Goal: Task Accomplishment & Management: Manage account settings

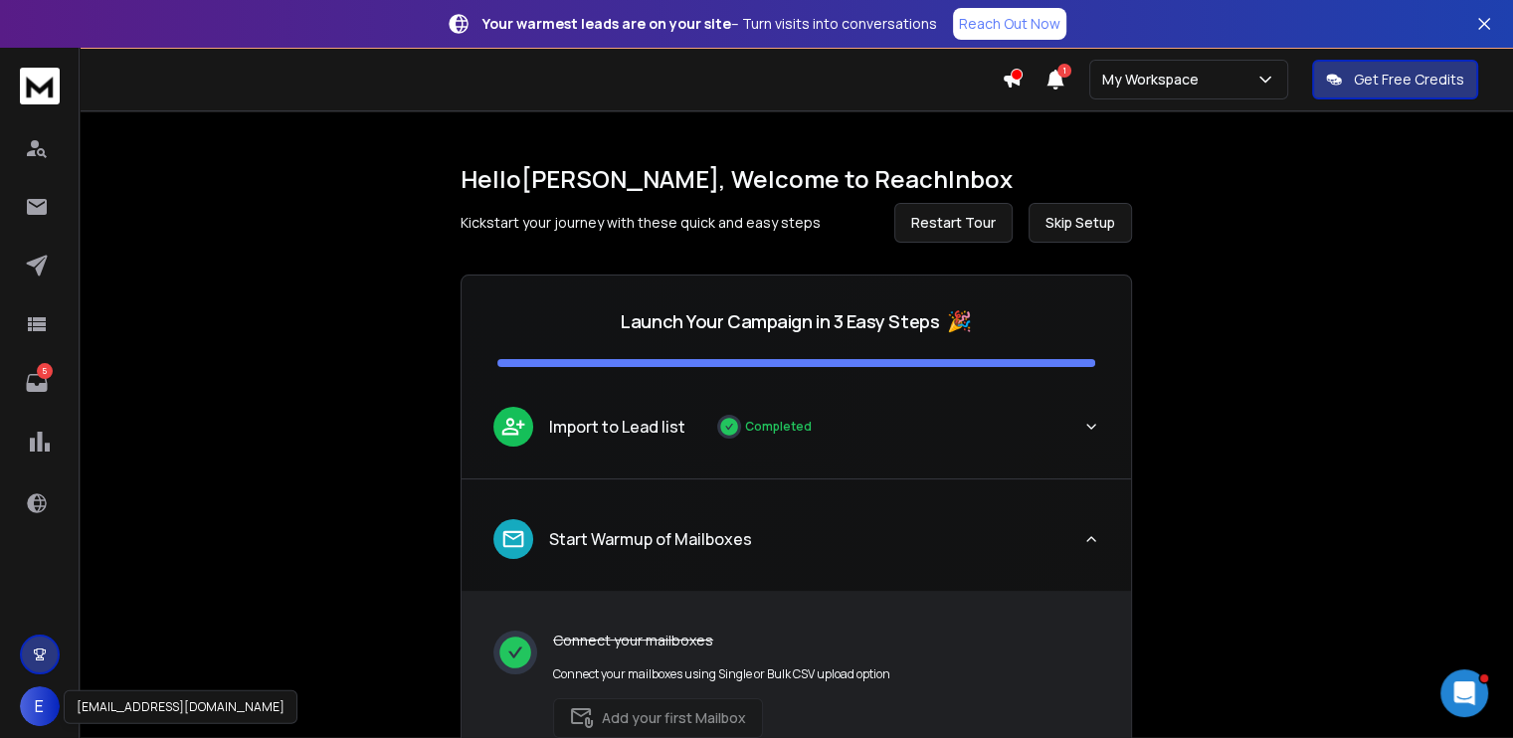
click at [29, 702] on span "E" at bounding box center [40, 706] width 40 height 40
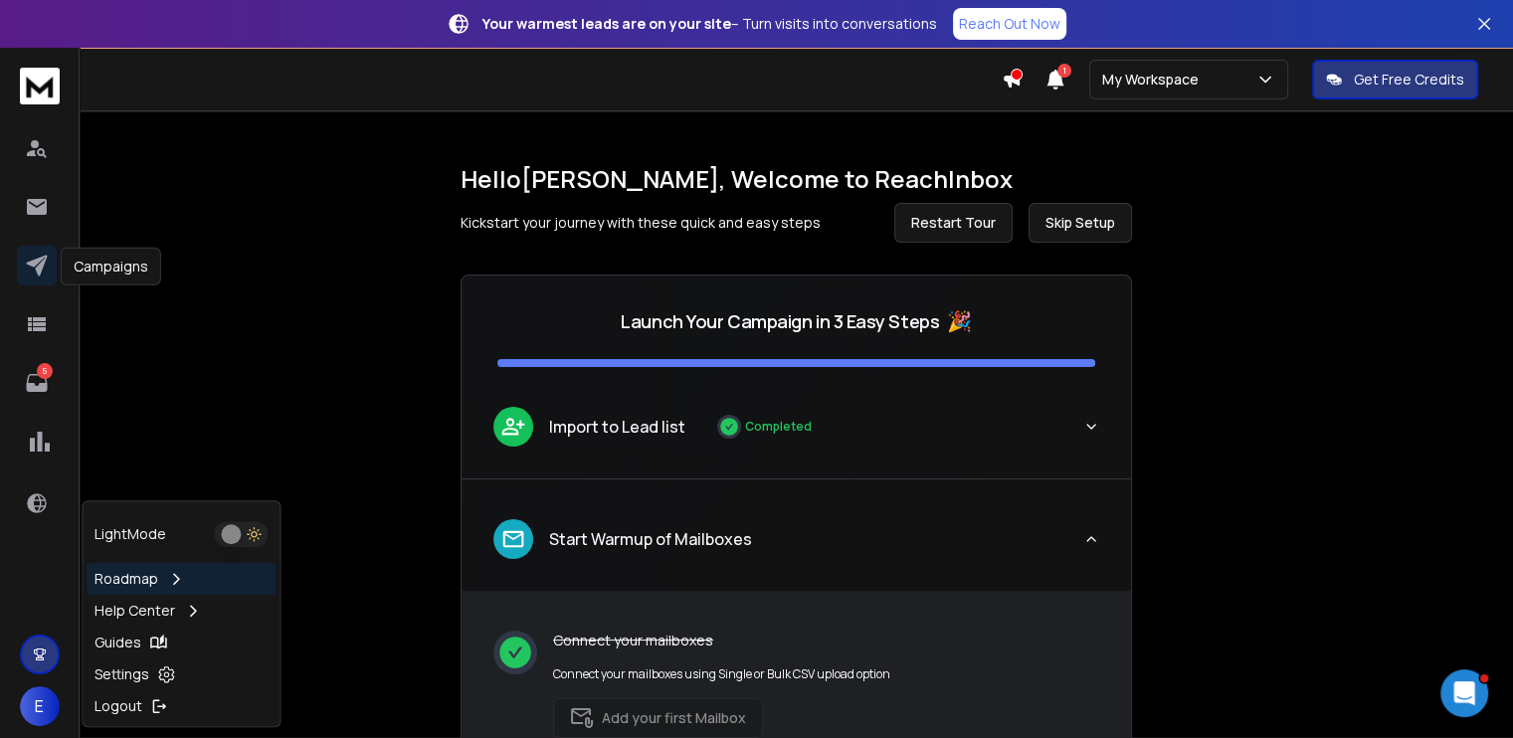
click at [38, 253] on link at bounding box center [37, 266] width 40 height 40
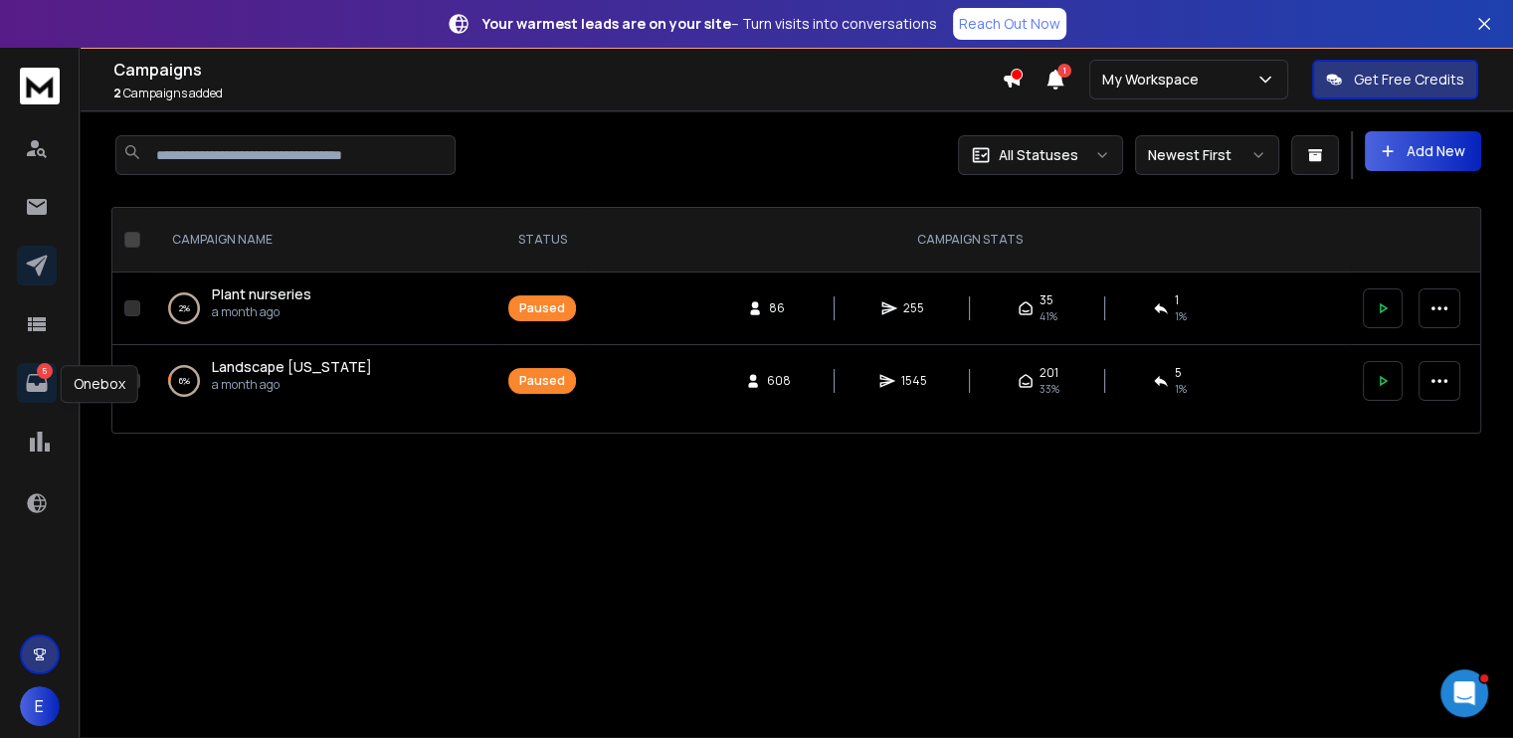
click at [52, 378] on link "5" at bounding box center [37, 383] width 40 height 40
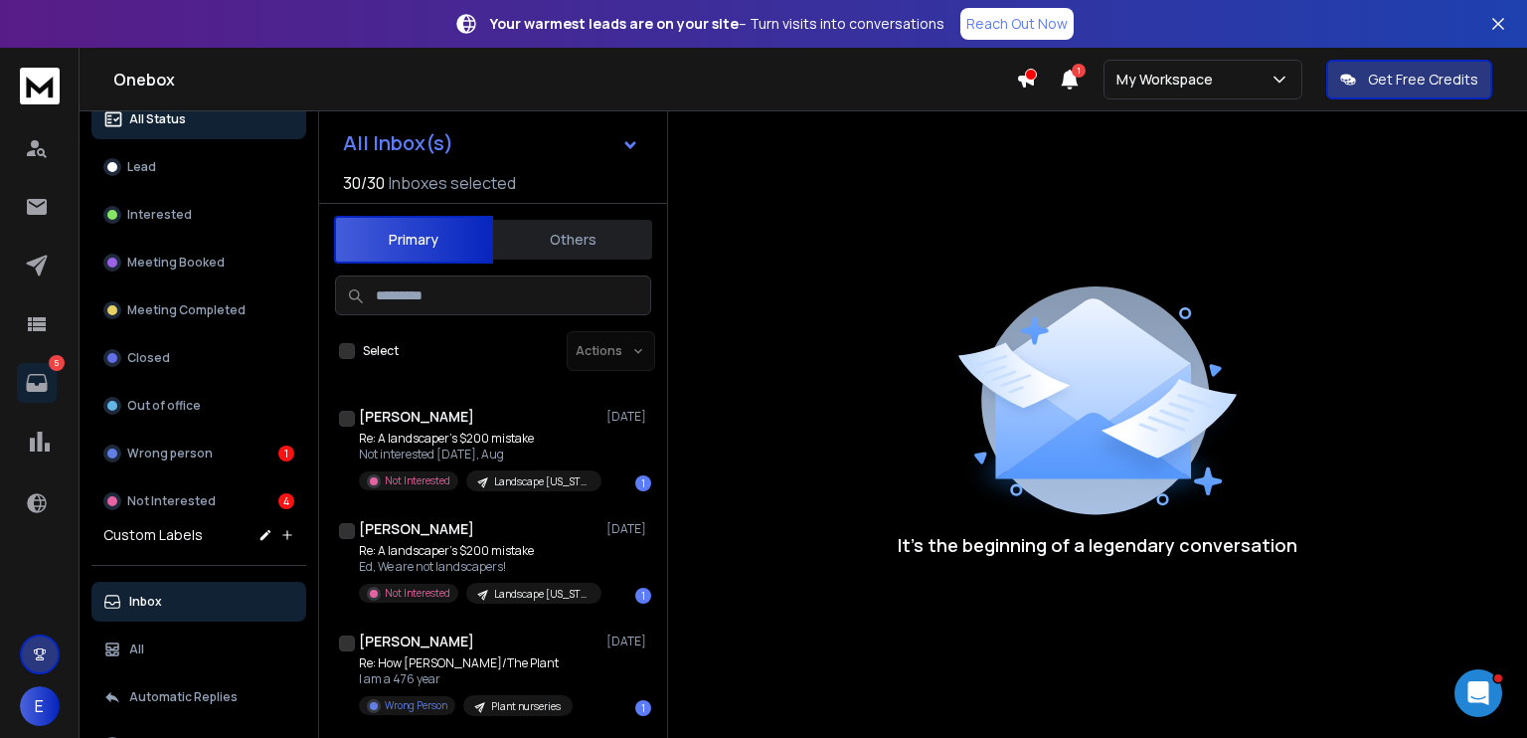
scroll to position [7, 0]
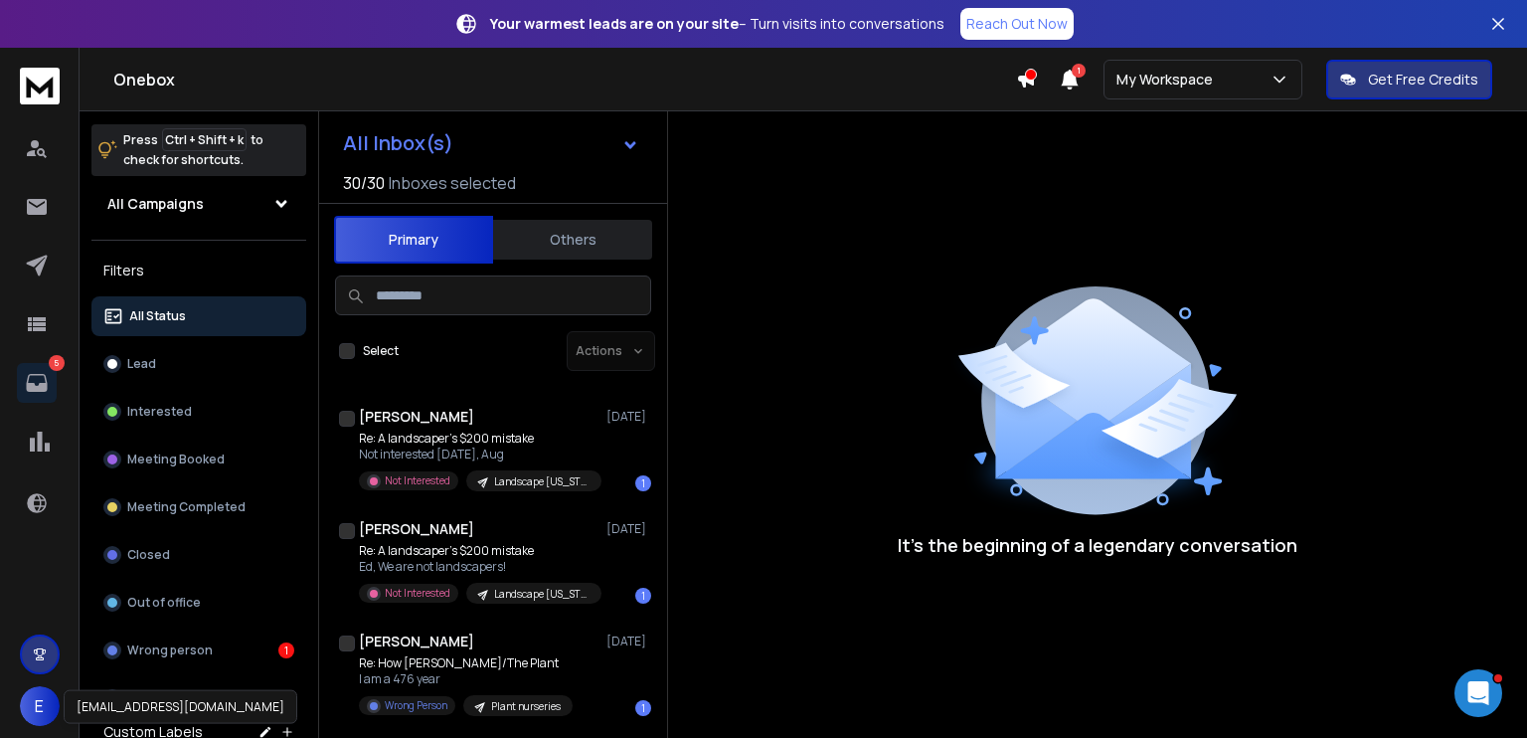
click at [29, 715] on span "E" at bounding box center [40, 706] width 40 height 40
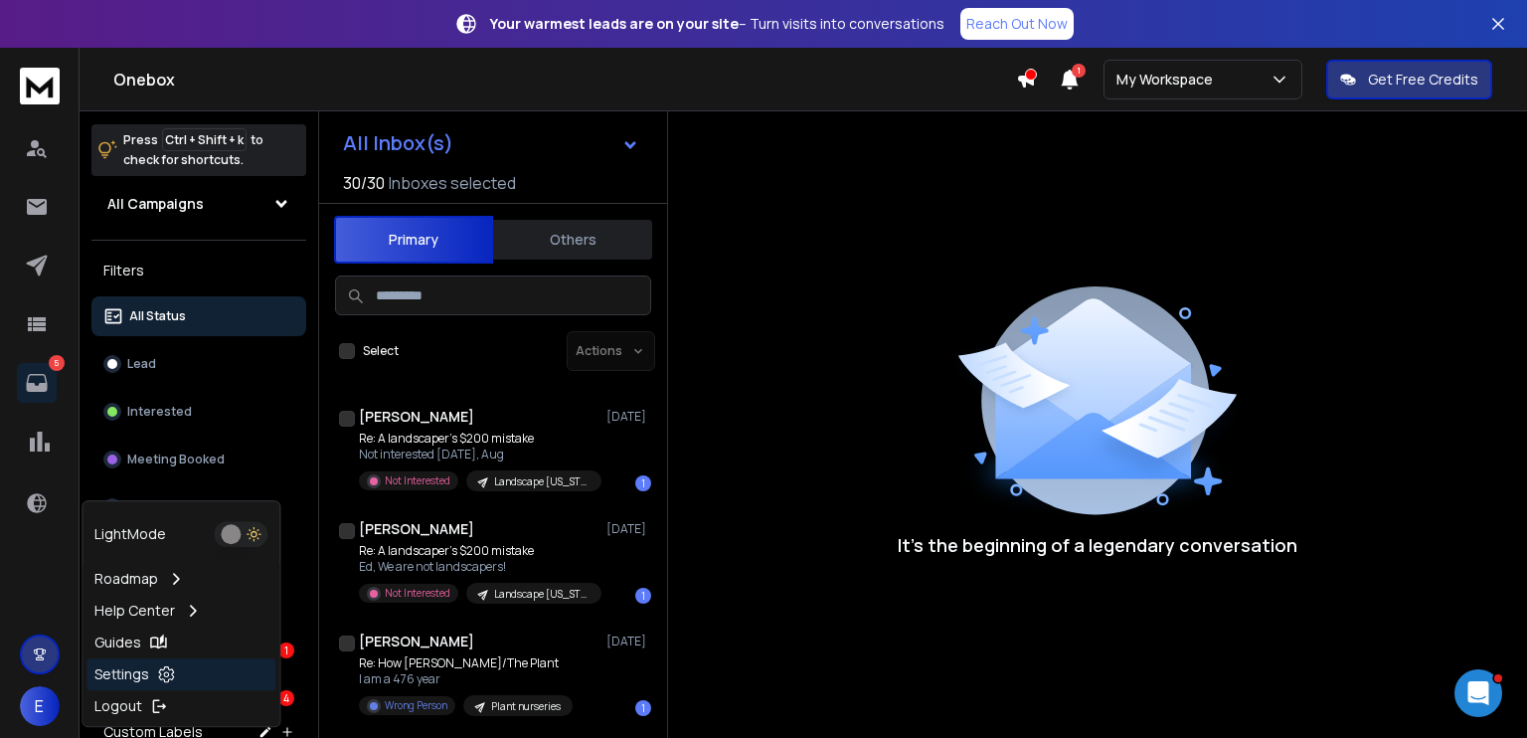
click at [124, 668] on p "Settings" at bounding box center [121, 674] width 55 height 20
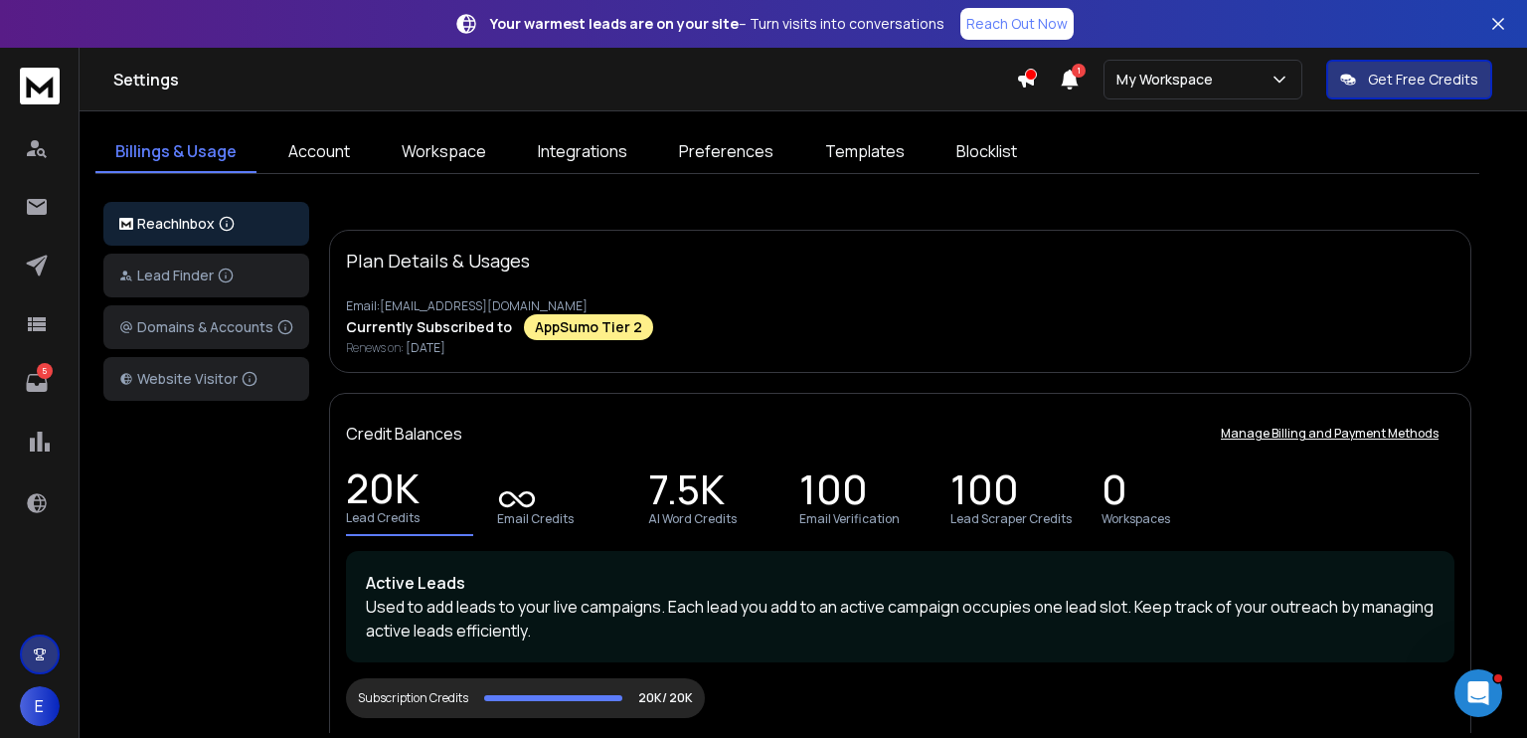
click at [591, 150] on link "Integrations" at bounding box center [582, 152] width 129 height 42
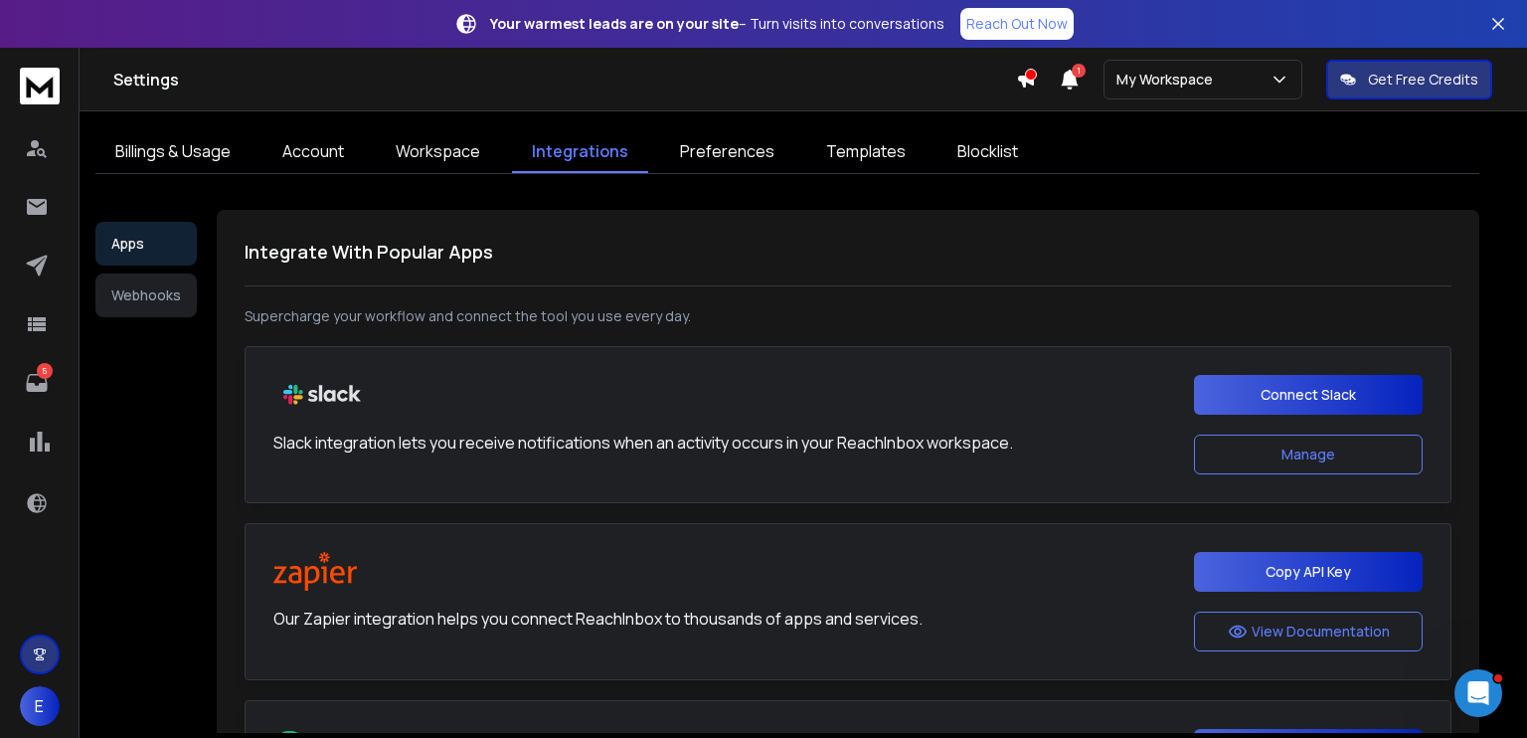
click at [741, 145] on link "Preferences" at bounding box center [727, 152] width 134 height 42
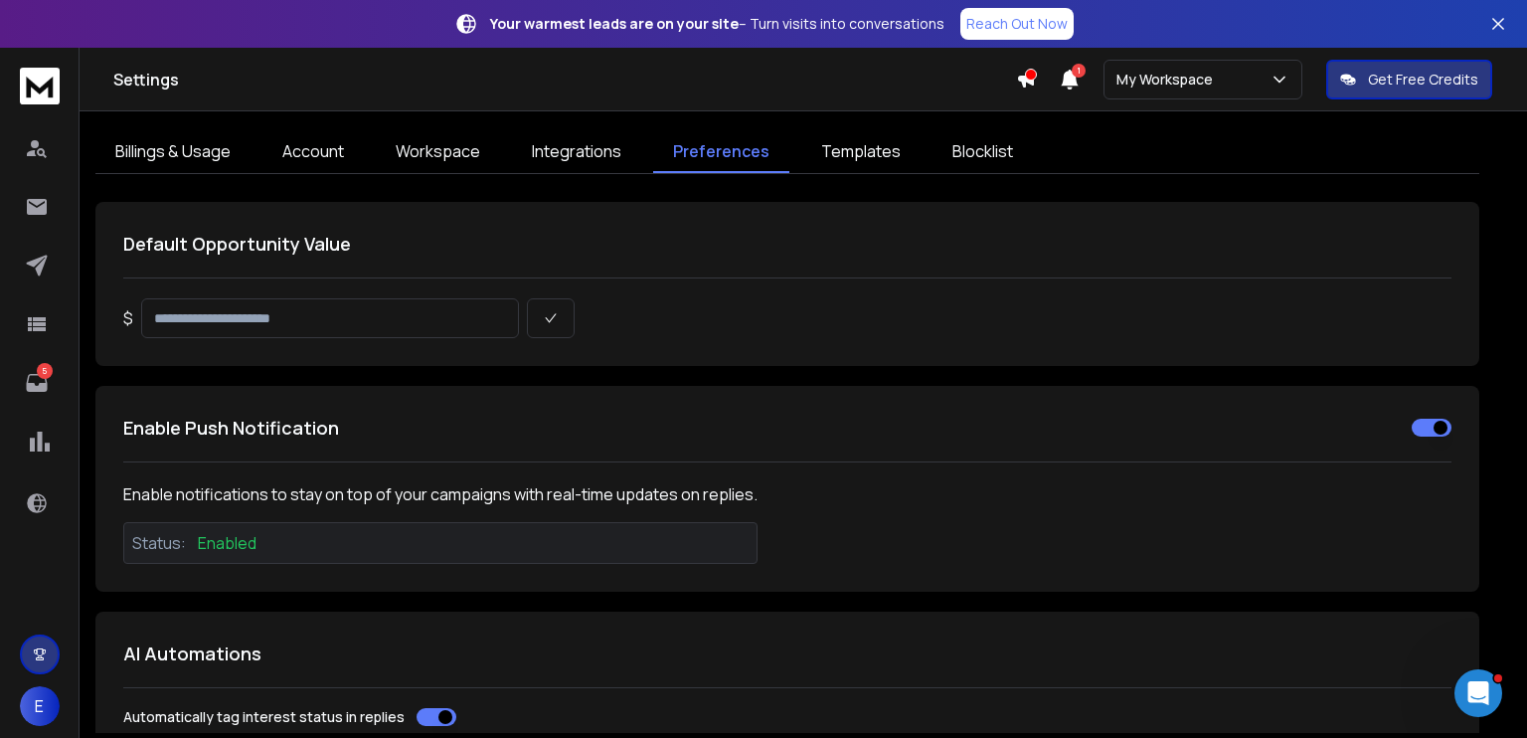
click at [205, 150] on link "Billings & Usage" at bounding box center [172, 152] width 155 height 42
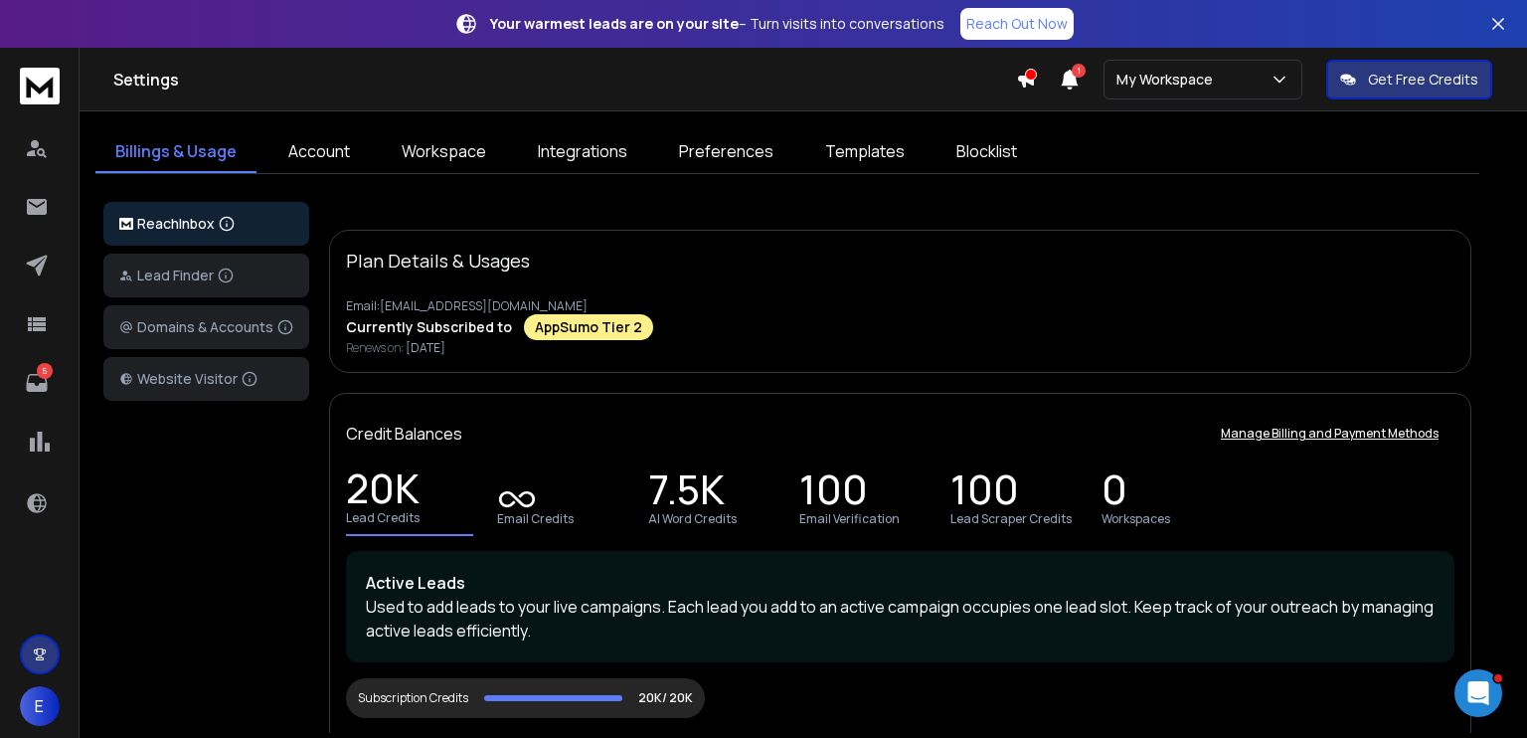
click at [191, 319] on button "Domains & Accounts" at bounding box center [206, 327] width 206 height 44
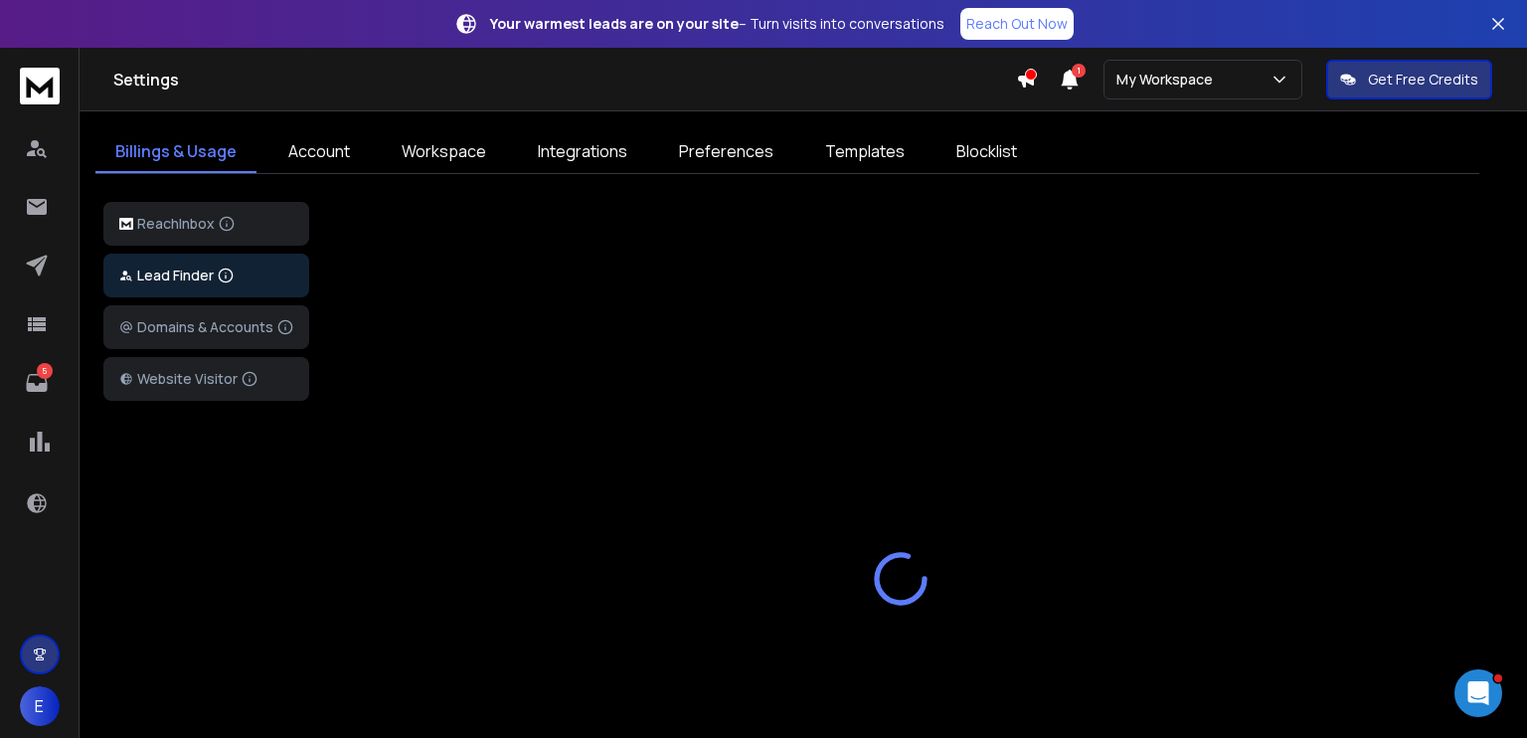
click at [161, 273] on button "Lead Finder" at bounding box center [206, 276] width 206 height 44
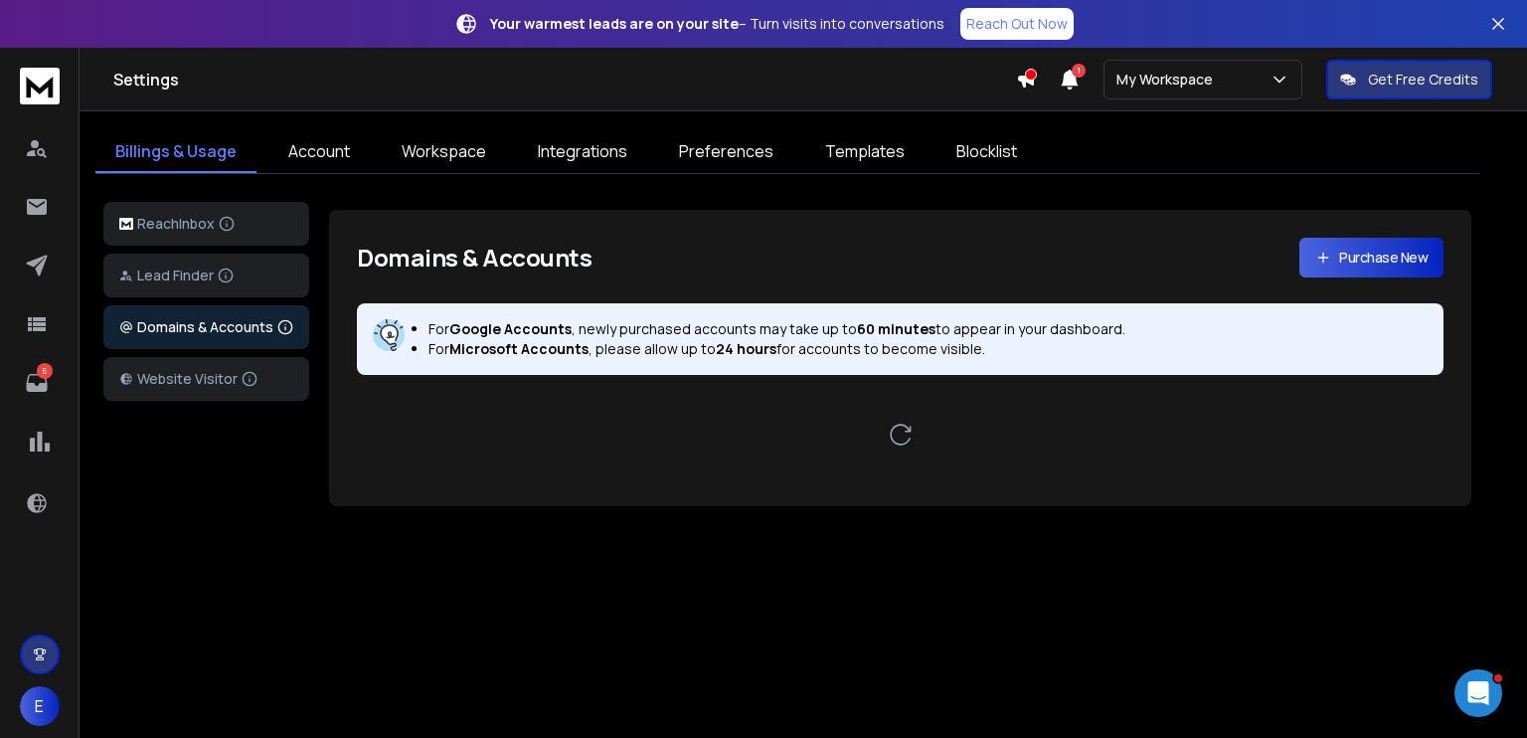
click at [159, 321] on button "Domains & Accounts" at bounding box center [206, 327] width 206 height 44
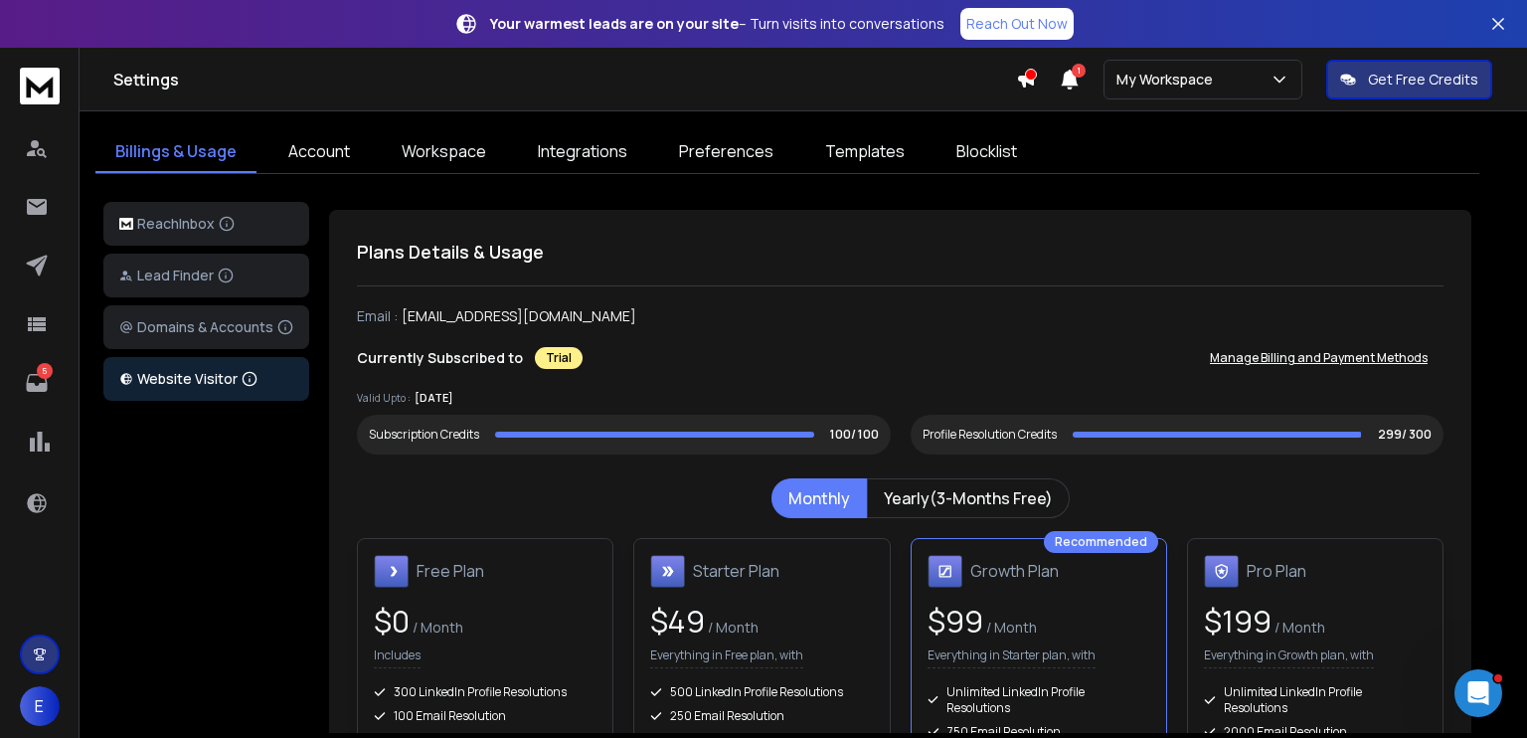
click at [204, 382] on button "Website Visitor" at bounding box center [206, 379] width 206 height 44
click at [870, 153] on link "Templates" at bounding box center [865, 152] width 119 height 42
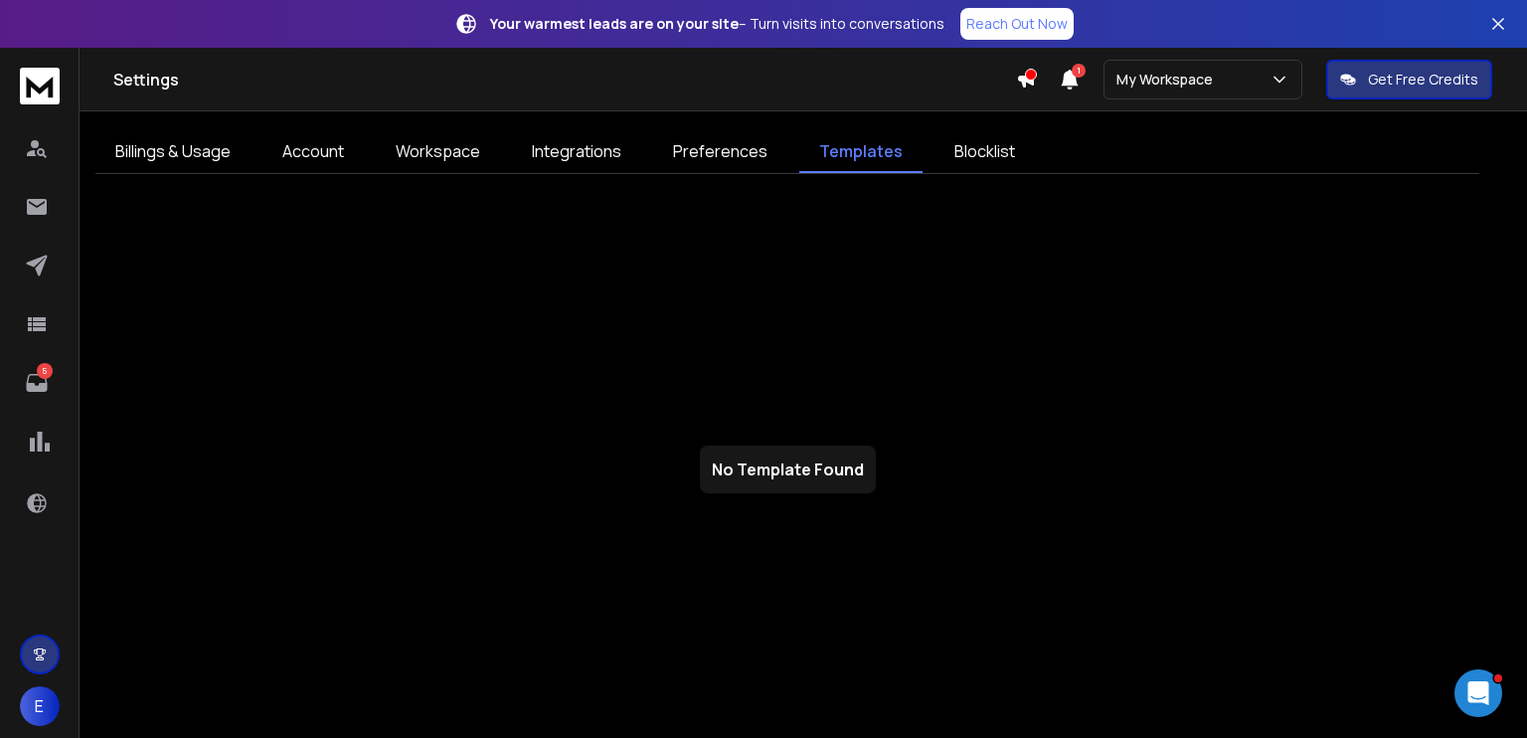
click at [705, 145] on link "Preferences" at bounding box center [720, 152] width 134 height 42
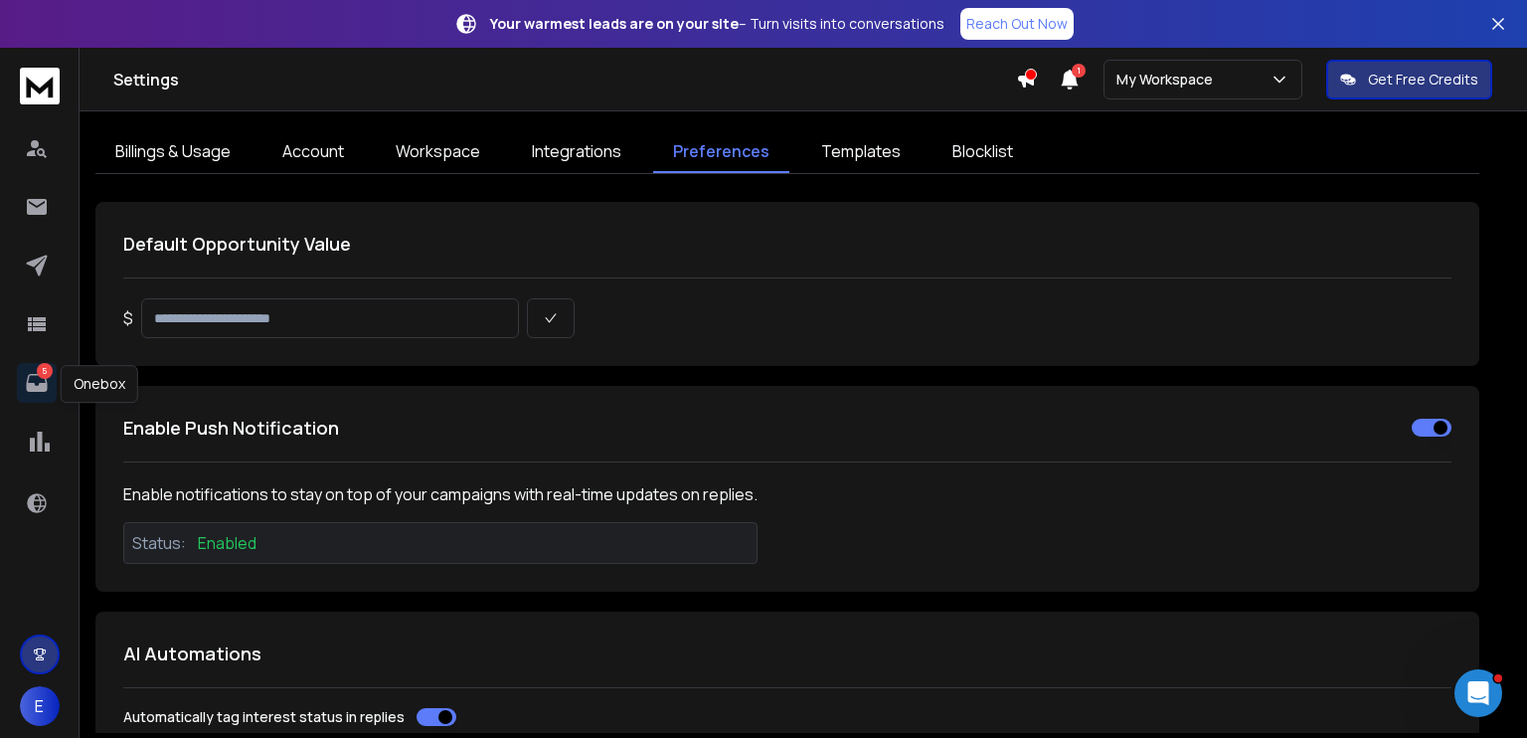
click at [37, 374] on p "5" at bounding box center [45, 371] width 16 height 16
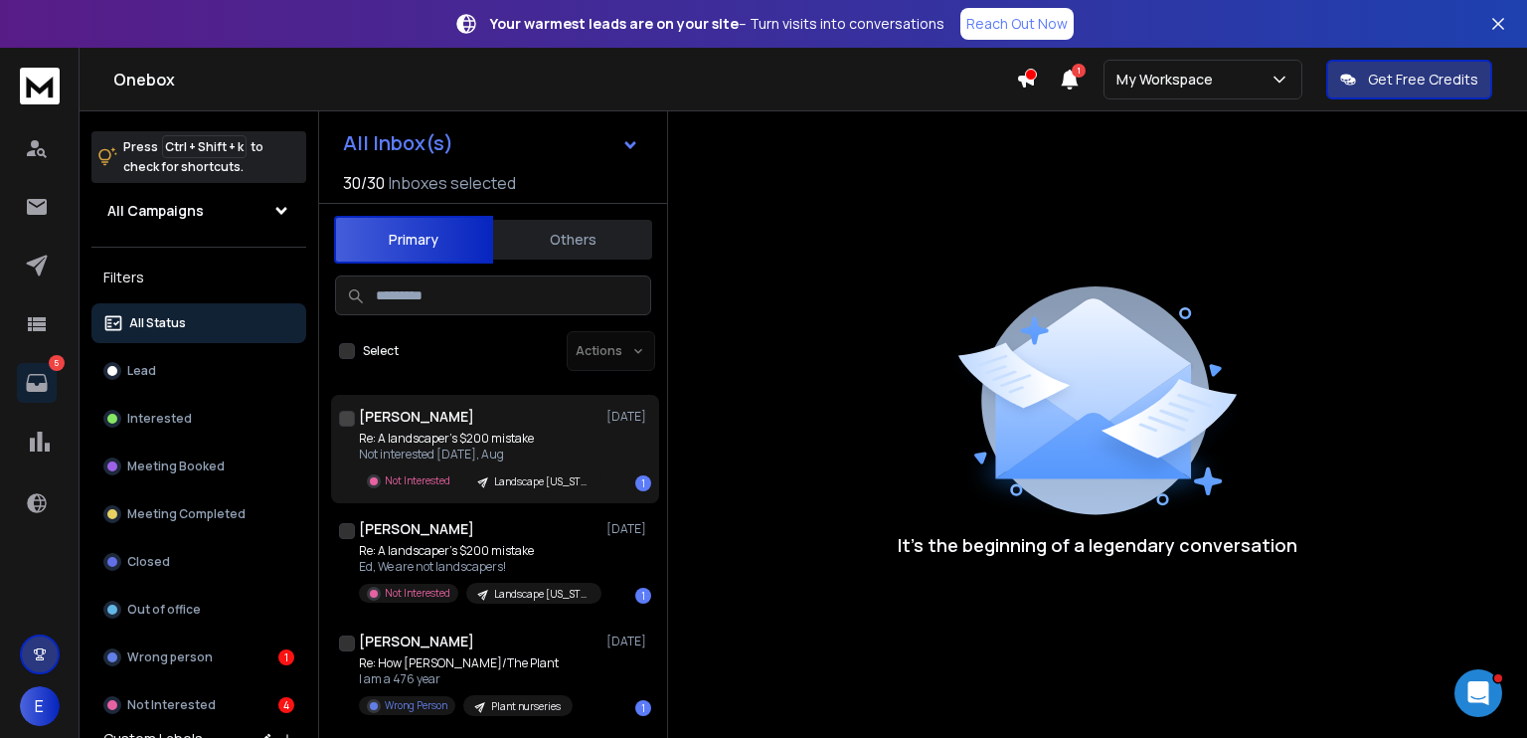
scroll to position [99, 0]
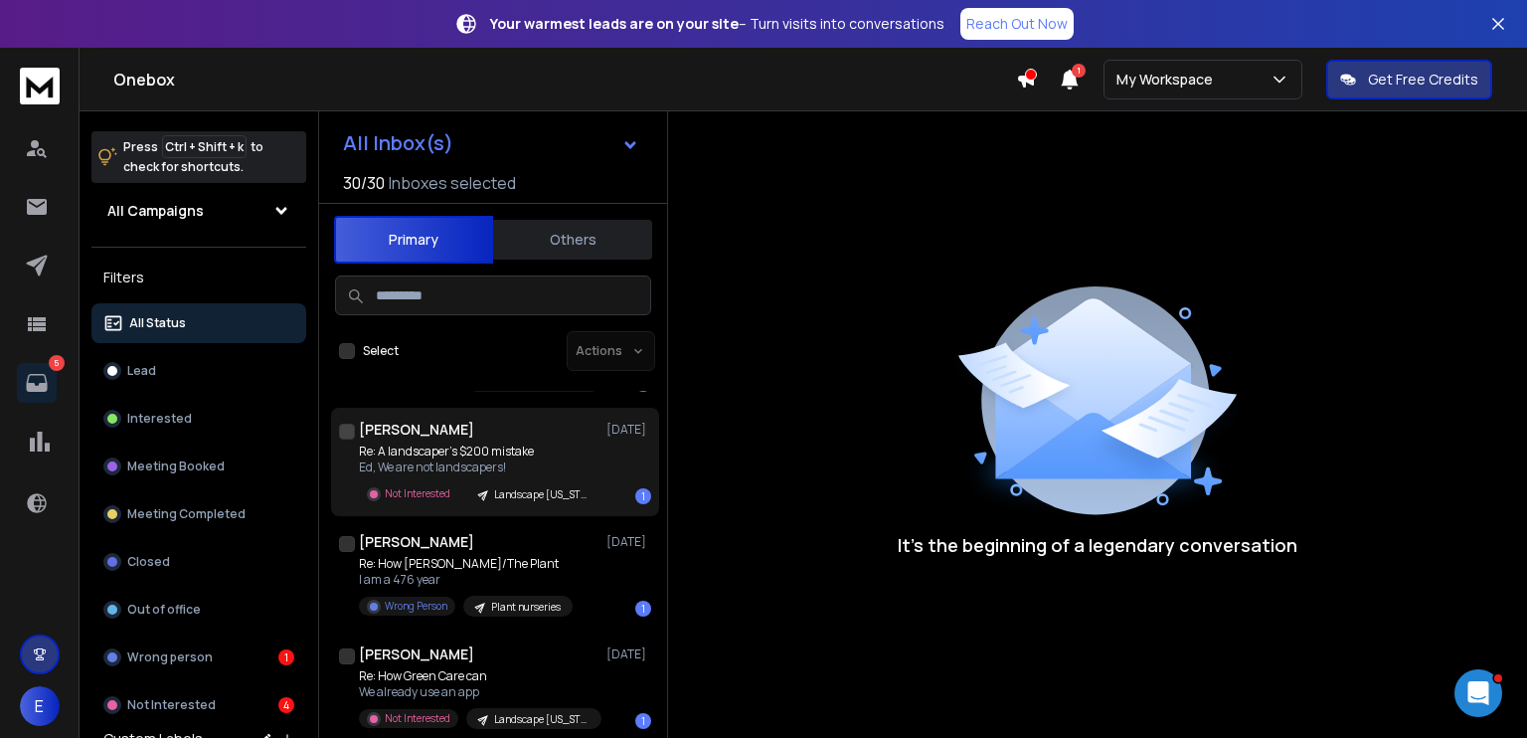
click at [471, 477] on div "Re: A landscaper’s $200 mistake Ed, We are not landscapers! Not Interested Land…" at bounding box center [480, 474] width 243 height 61
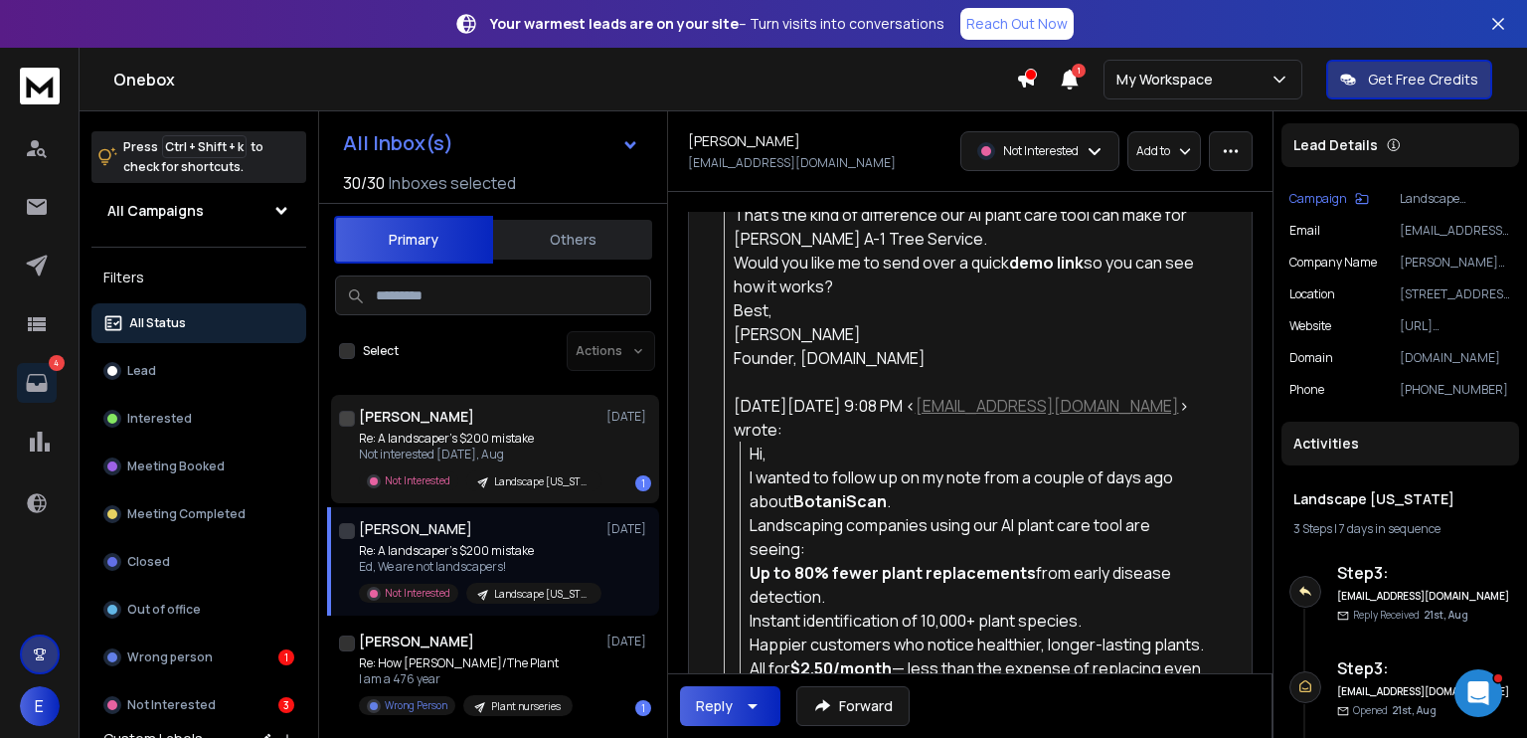
scroll to position [581, 0]
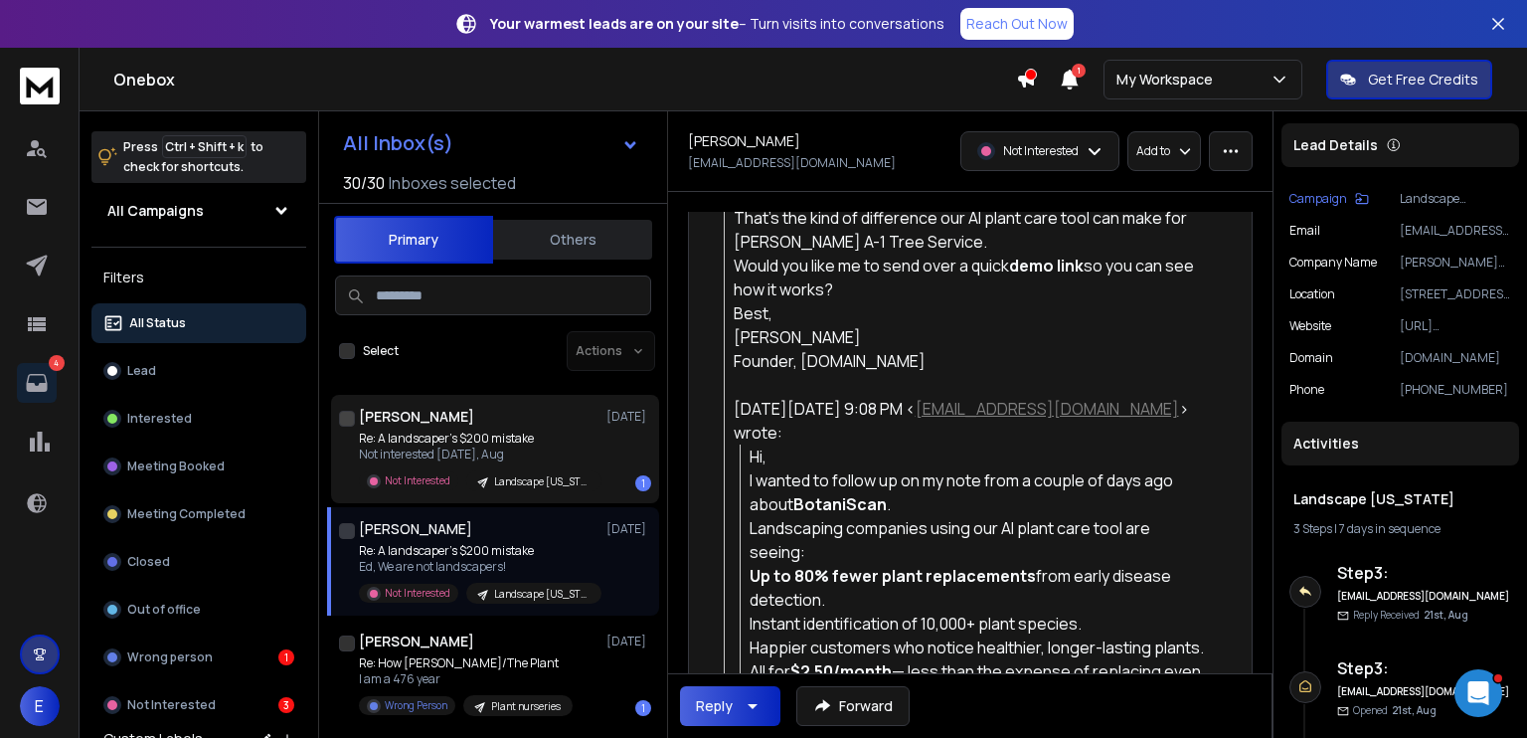
click at [388, 473] on p "Not Interested" at bounding box center [418, 480] width 66 height 15
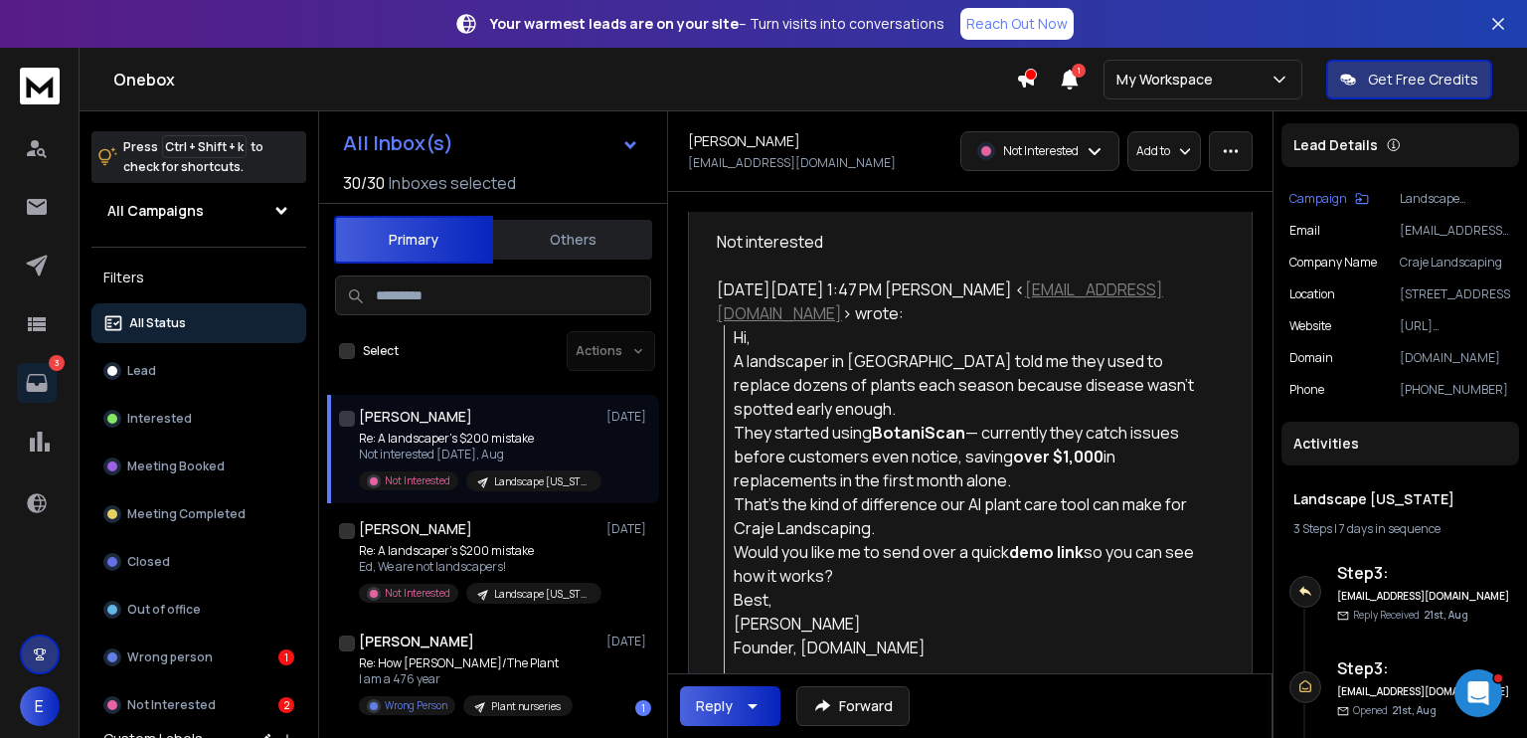
scroll to position [0, 0]
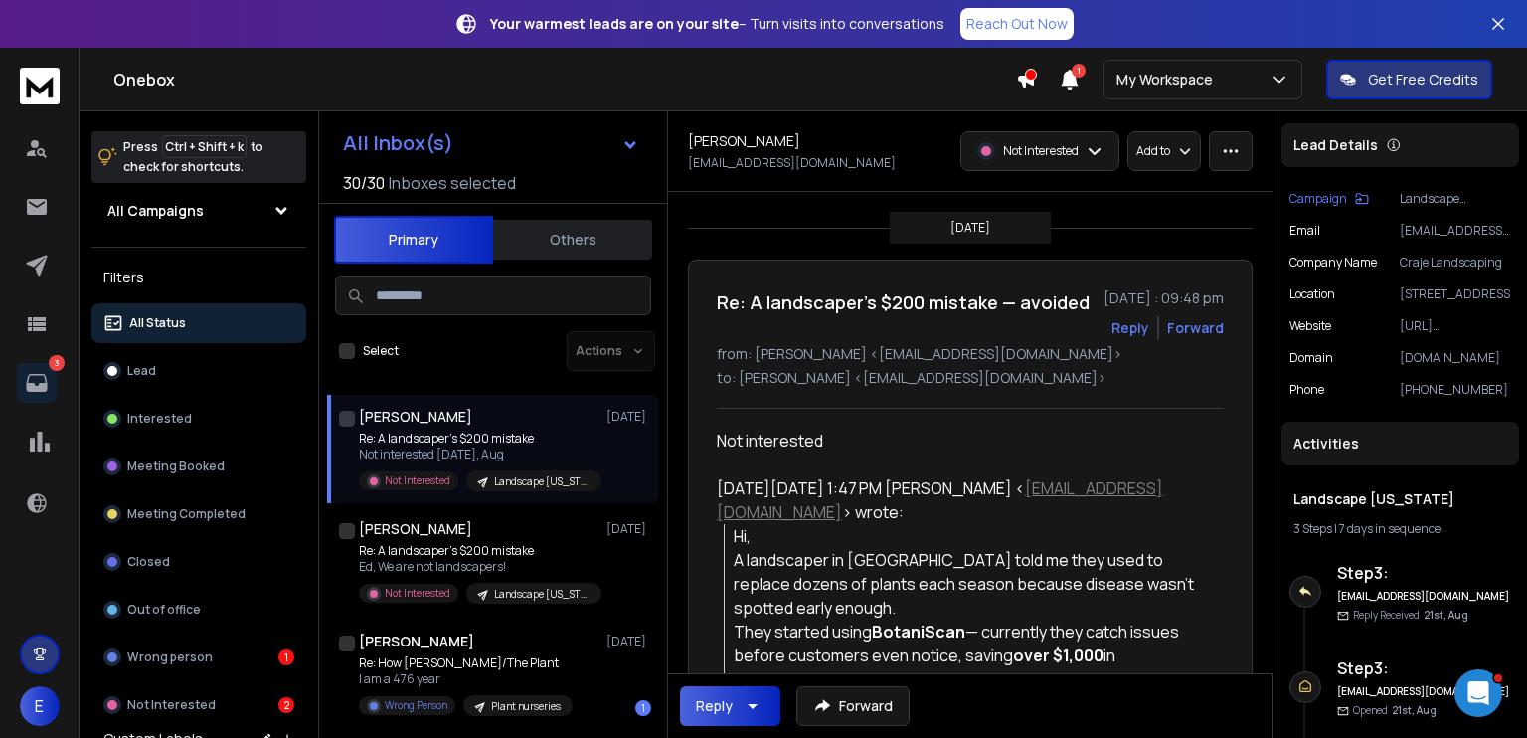
click at [517, 454] on p "Not interested [DATE], Aug" at bounding box center [478, 455] width 239 height 16
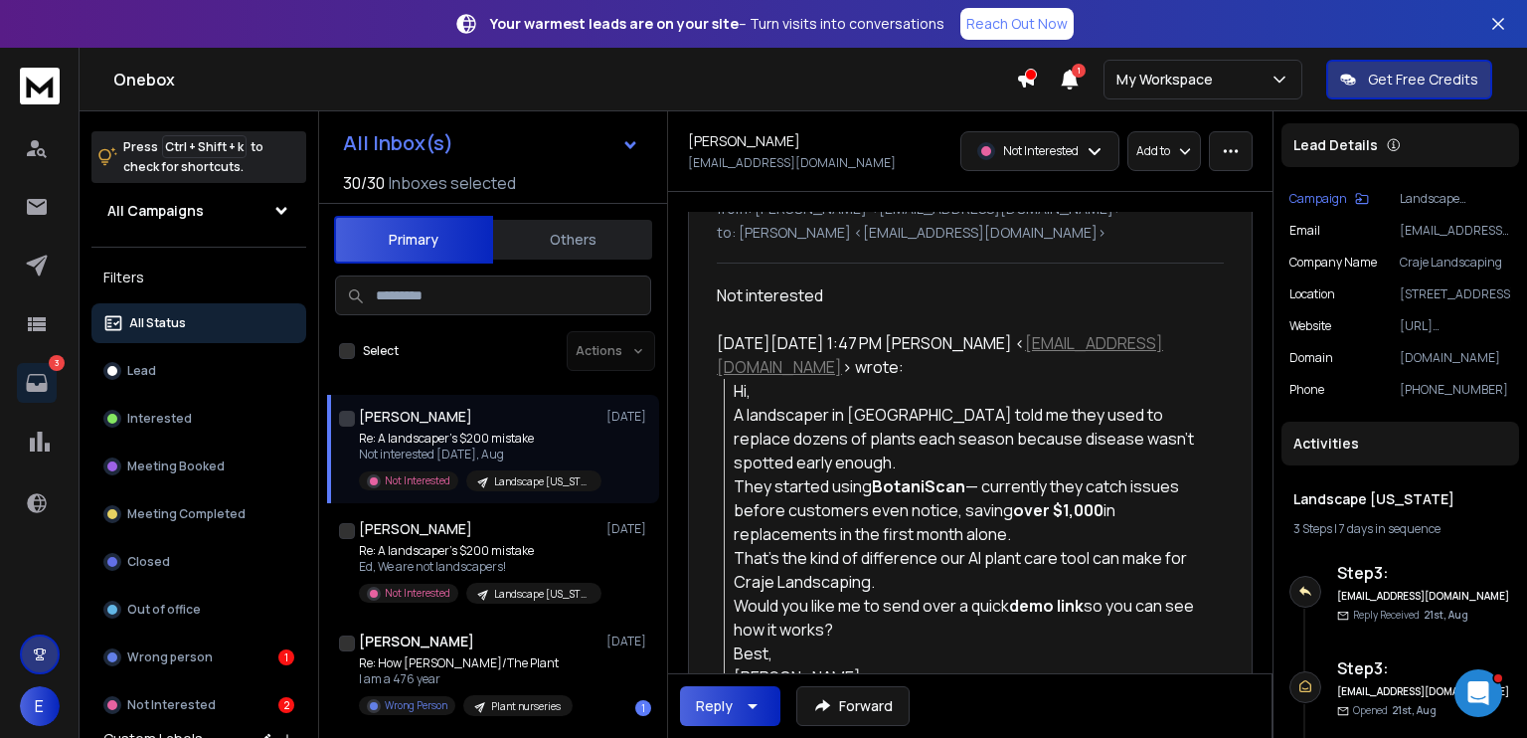
scroll to position [99, 0]
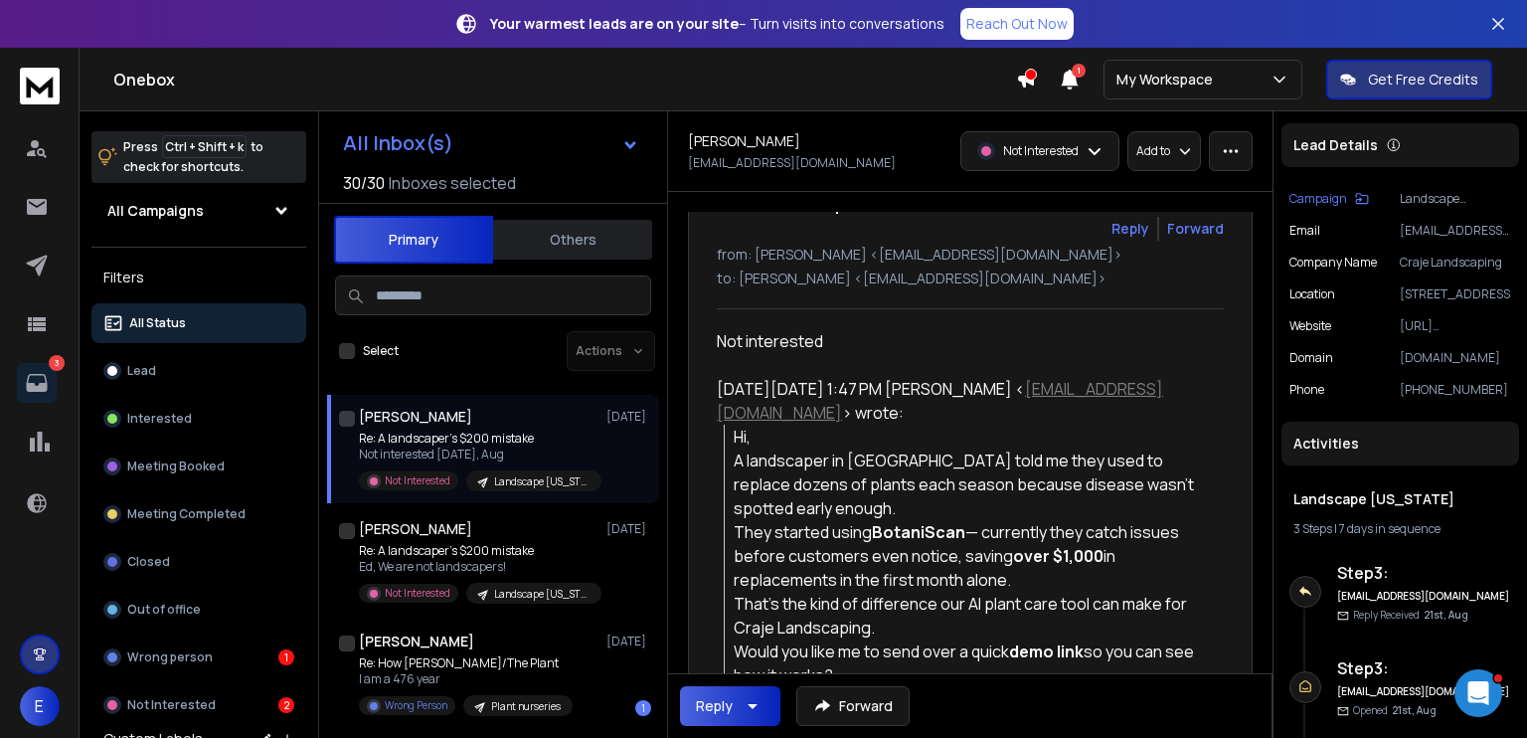
click at [631, 349] on div "Actions" at bounding box center [611, 351] width 89 height 40
click at [632, 349] on div "Actions" at bounding box center [611, 351] width 89 height 40
click at [589, 344] on div "Actions" at bounding box center [611, 351] width 89 height 40
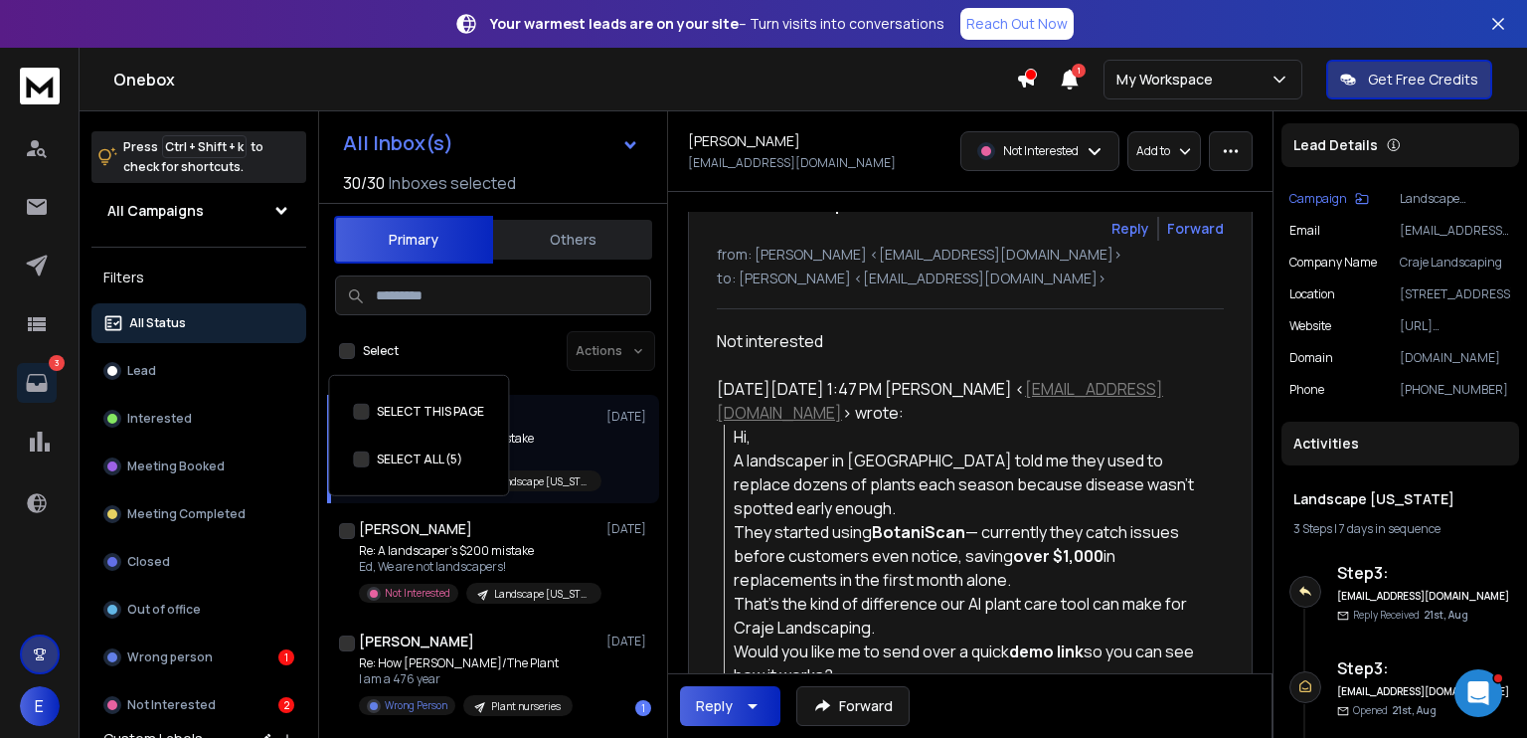
click at [344, 351] on button "SELECT THIS PAGE" at bounding box center [347, 351] width 16 height 16
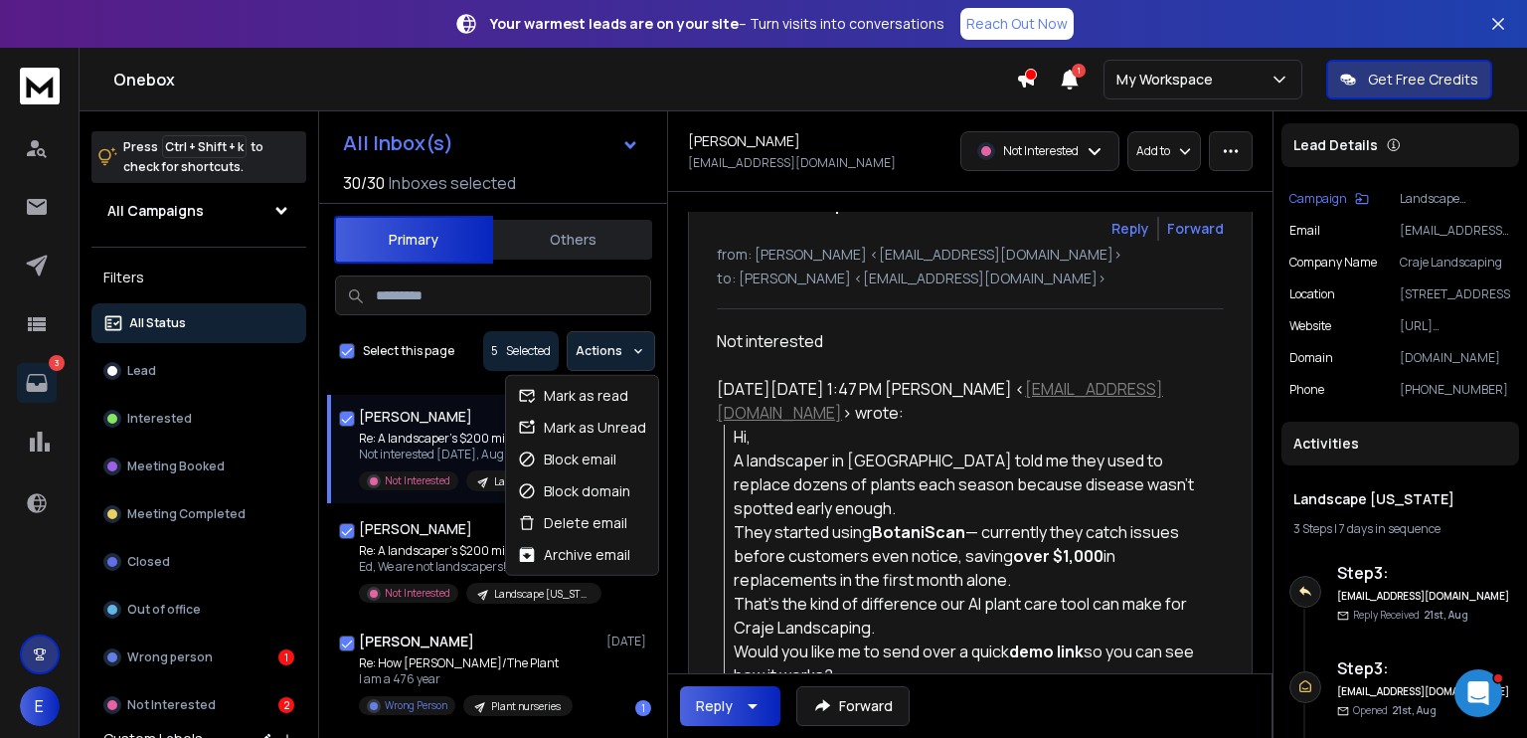
click at [640, 355] on icon "button" at bounding box center [638, 351] width 16 height 16
click at [567, 523] on div "Delete email" at bounding box center [572, 523] width 109 height 20
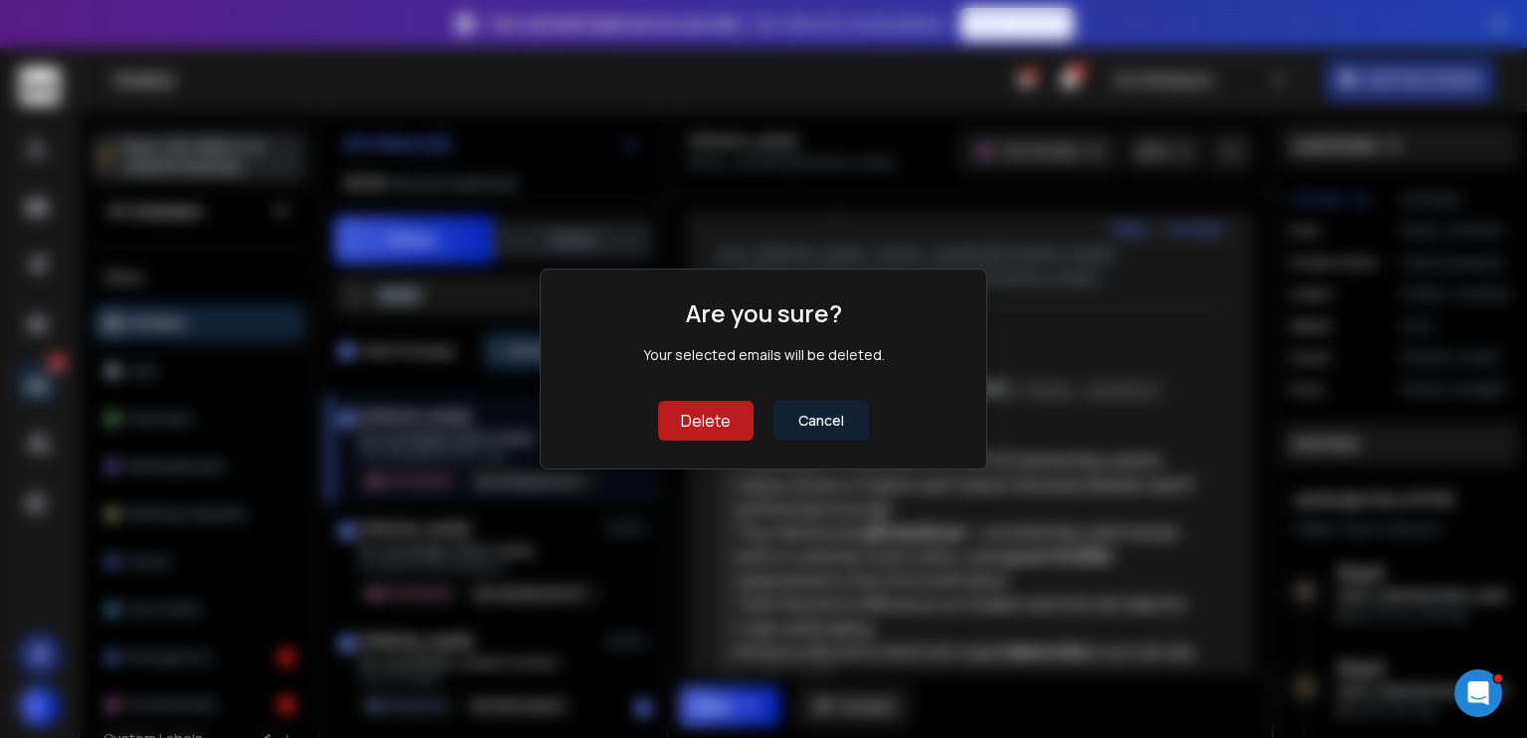
click at [743, 424] on button "Delete" at bounding box center [705, 421] width 95 height 40
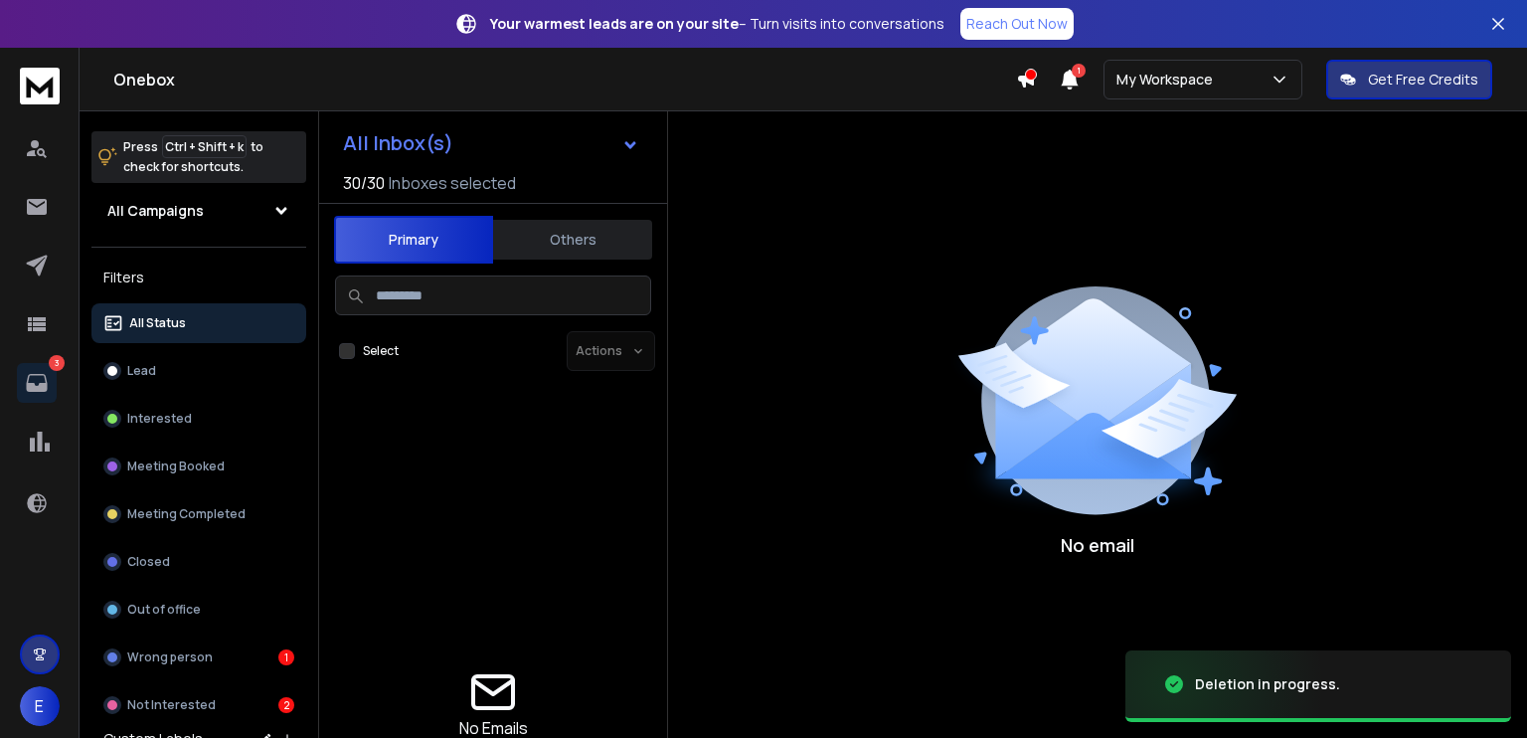
scroll to position [0, 0]
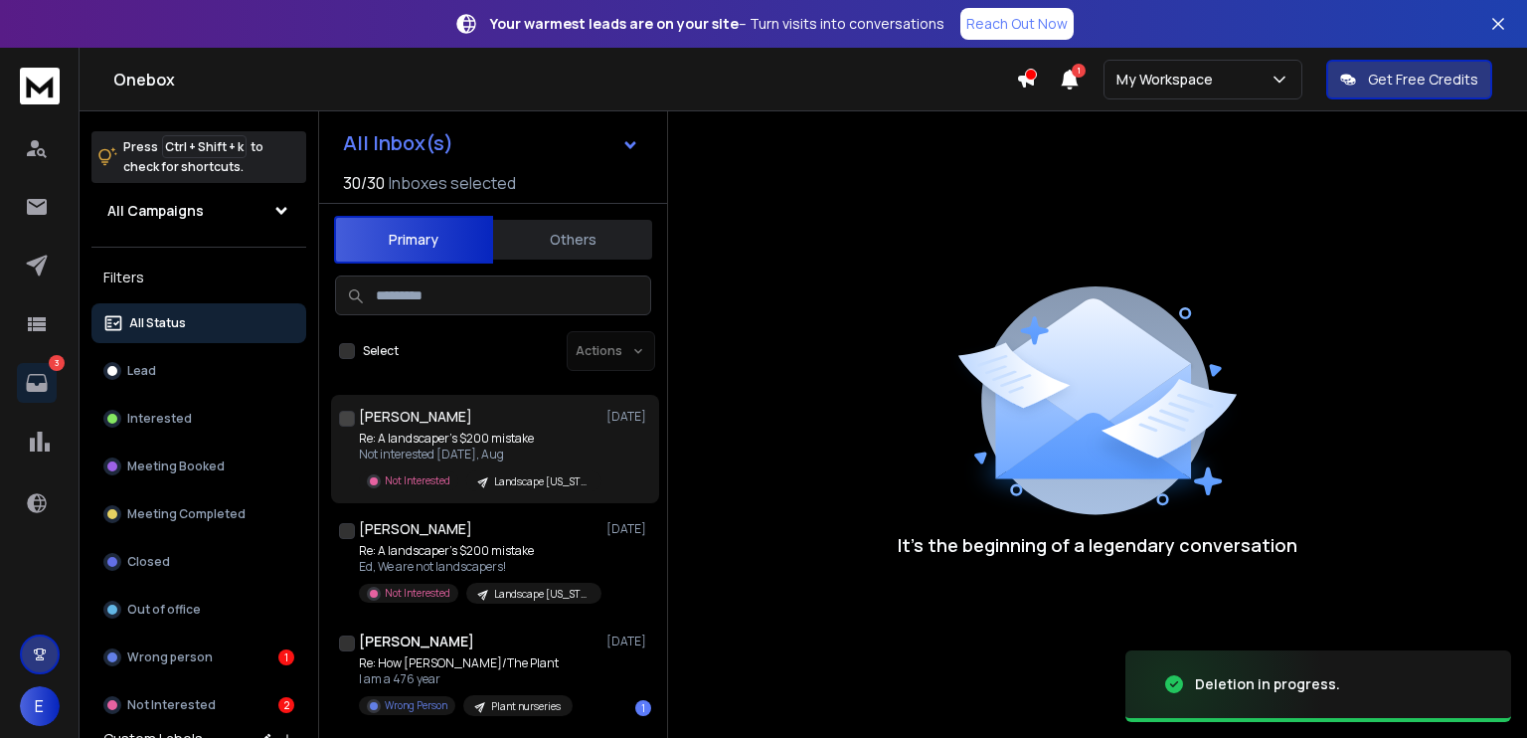
click at [508, 460] on p "Not interested [DATE], Aug" at bounding box center [478, 455] width 239 height 16
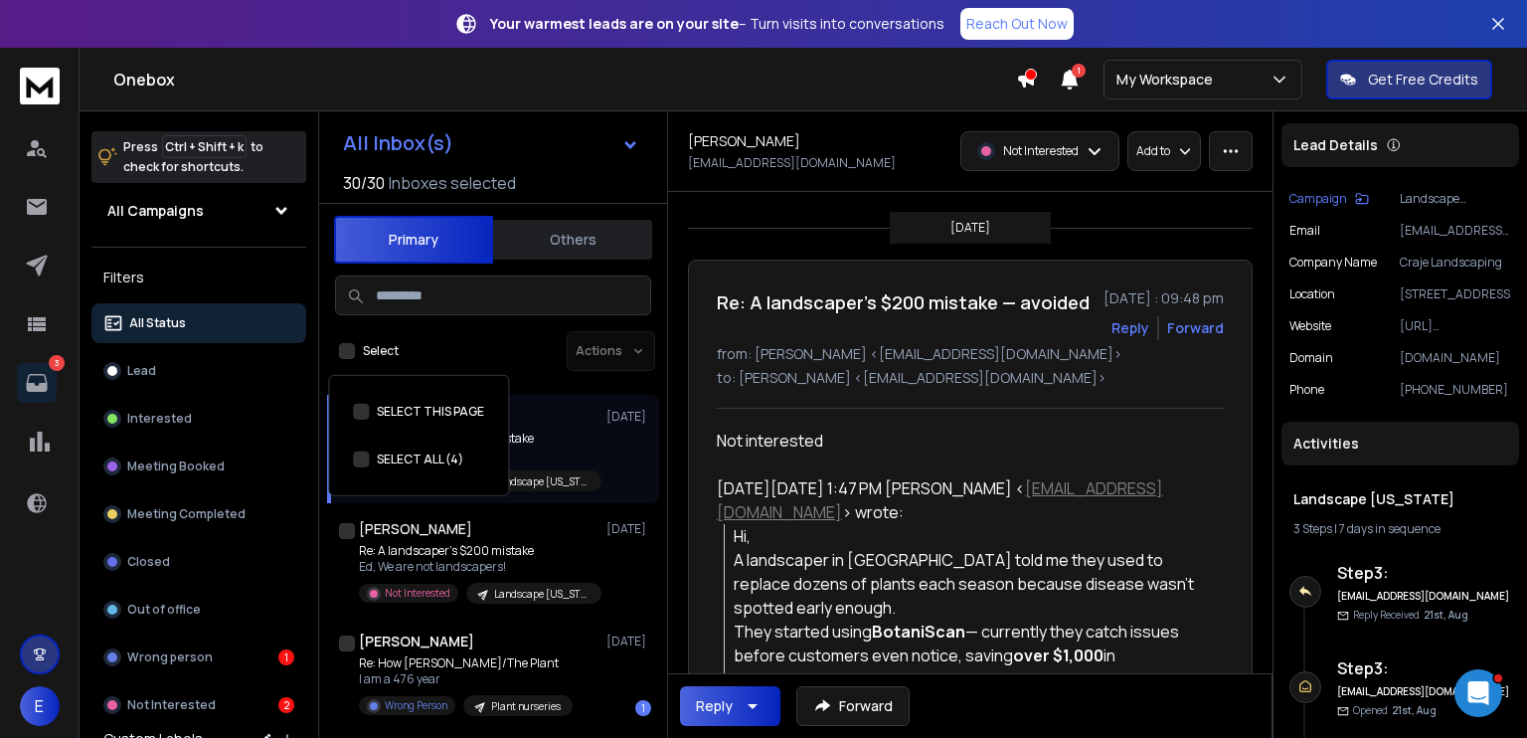
click at [342, 349] on button "SELECT THIS PAGE" at bounding box center [347, 351] width 16 height 16
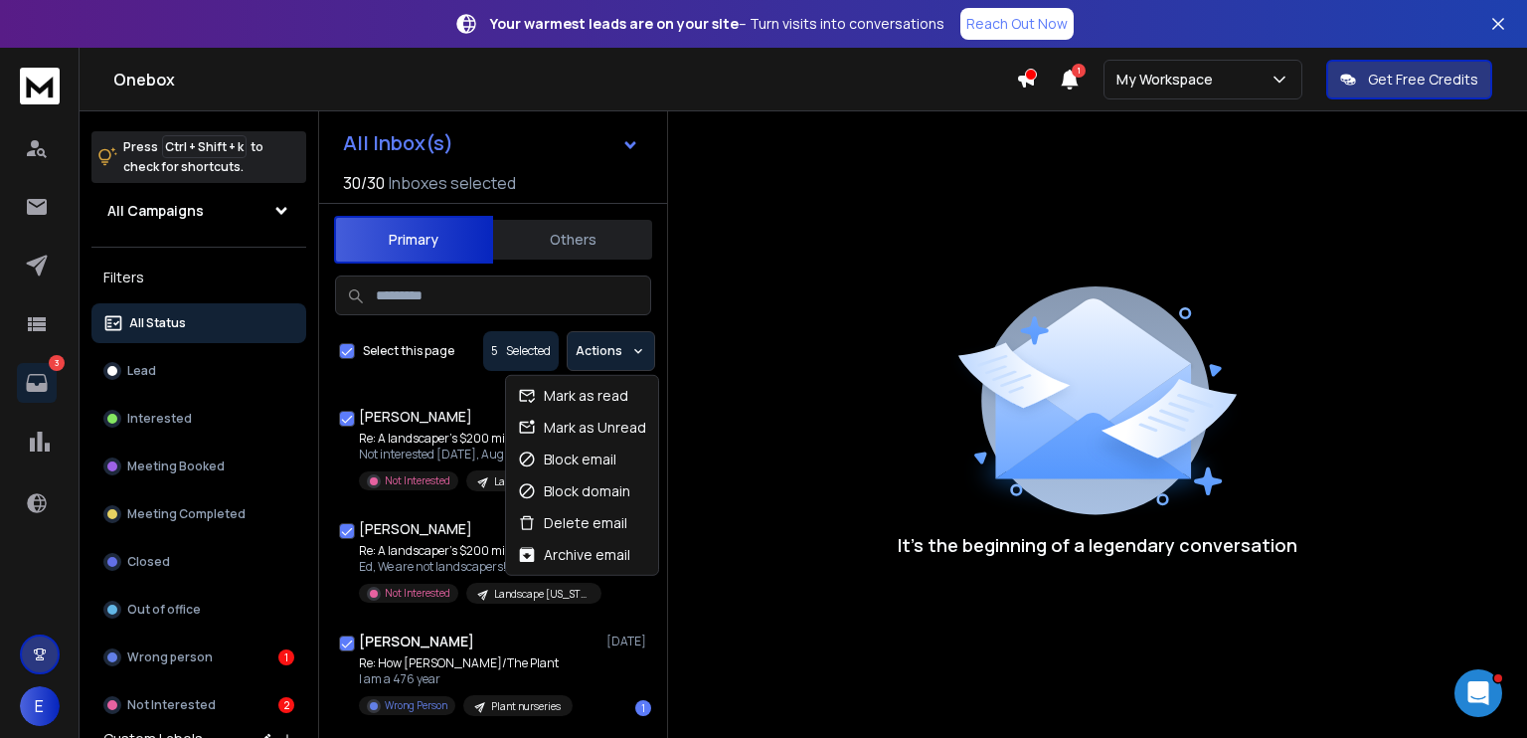
click at [632, 352] on icon "button" at bounding box center [638, 351] width 16 height 16
click at [597, 517] on div "Delete email" at bounding box center [572, 523] width 109 height 20
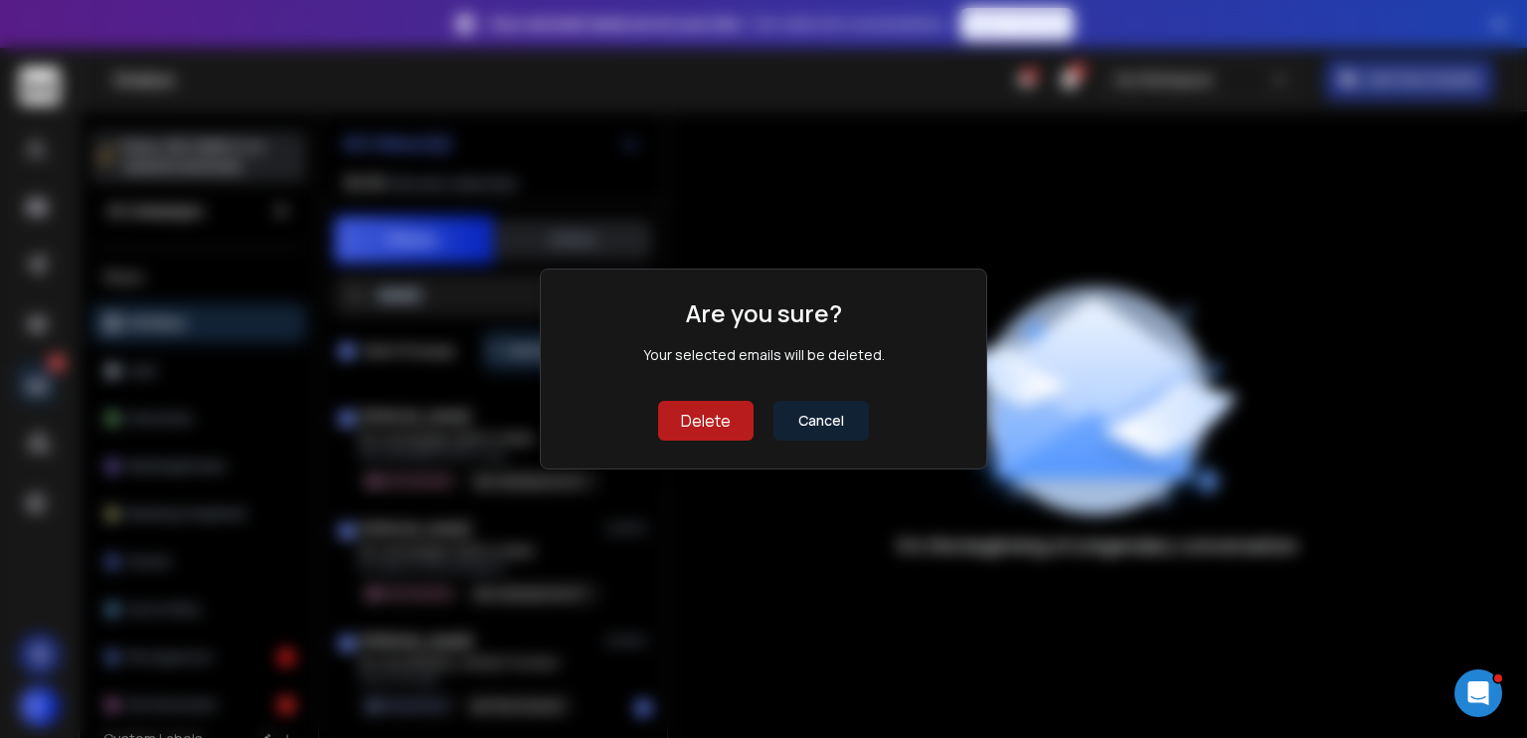
click at [687, 427] on button "Delete" at bounding box center [705, 421] width 95 height 40
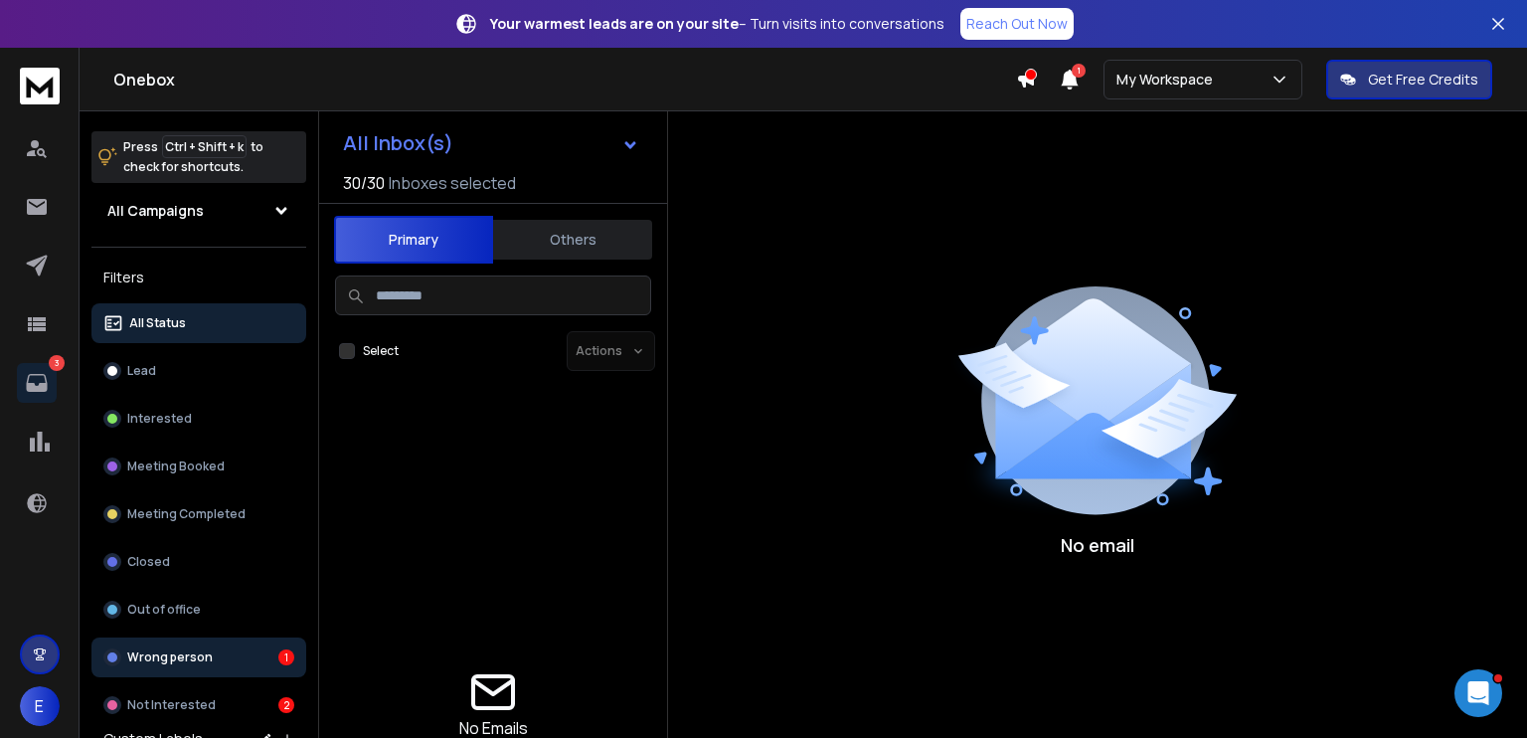
click at [183, 653] on p "Wrong person" at bounding box center [170, 657] width 86 height 16
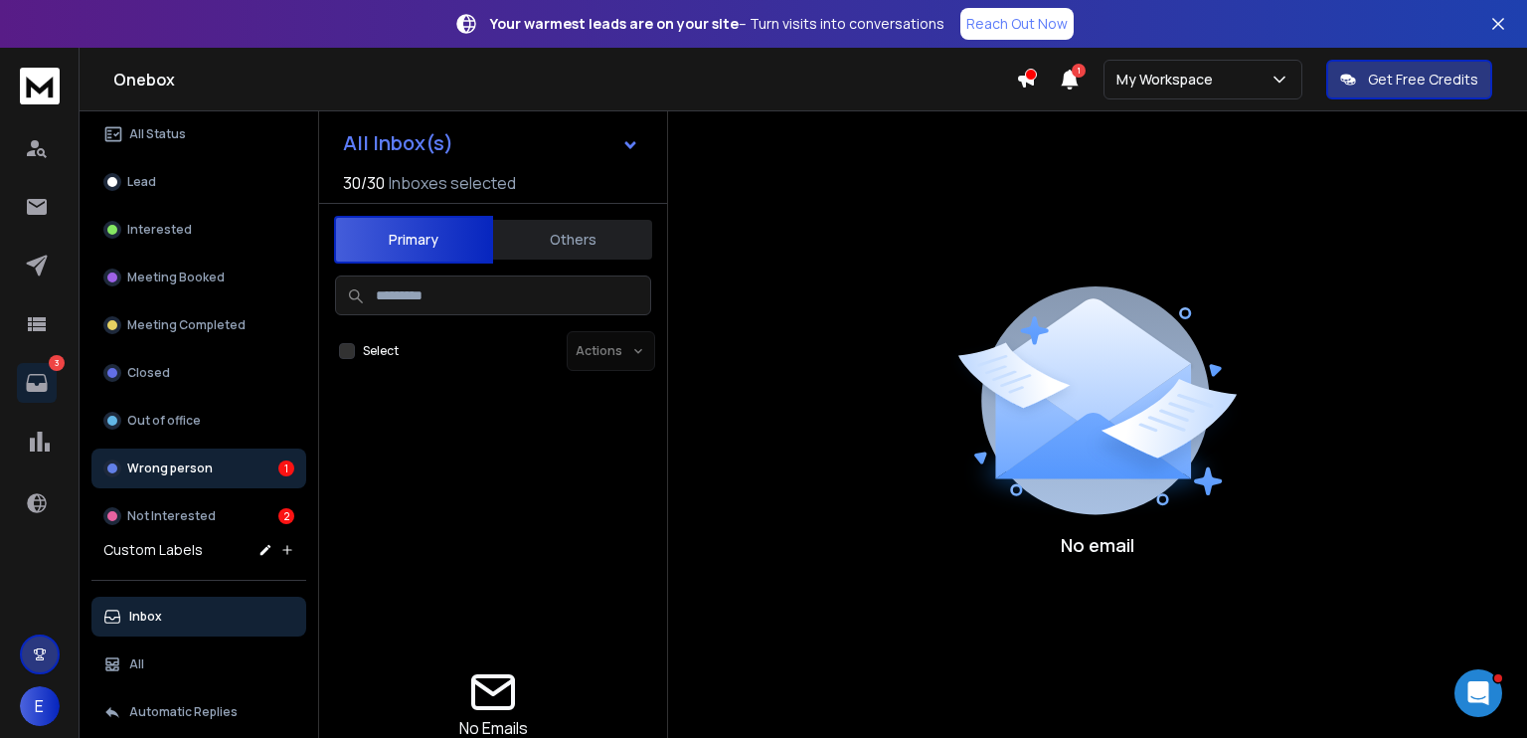
scroll to position [199, 0]
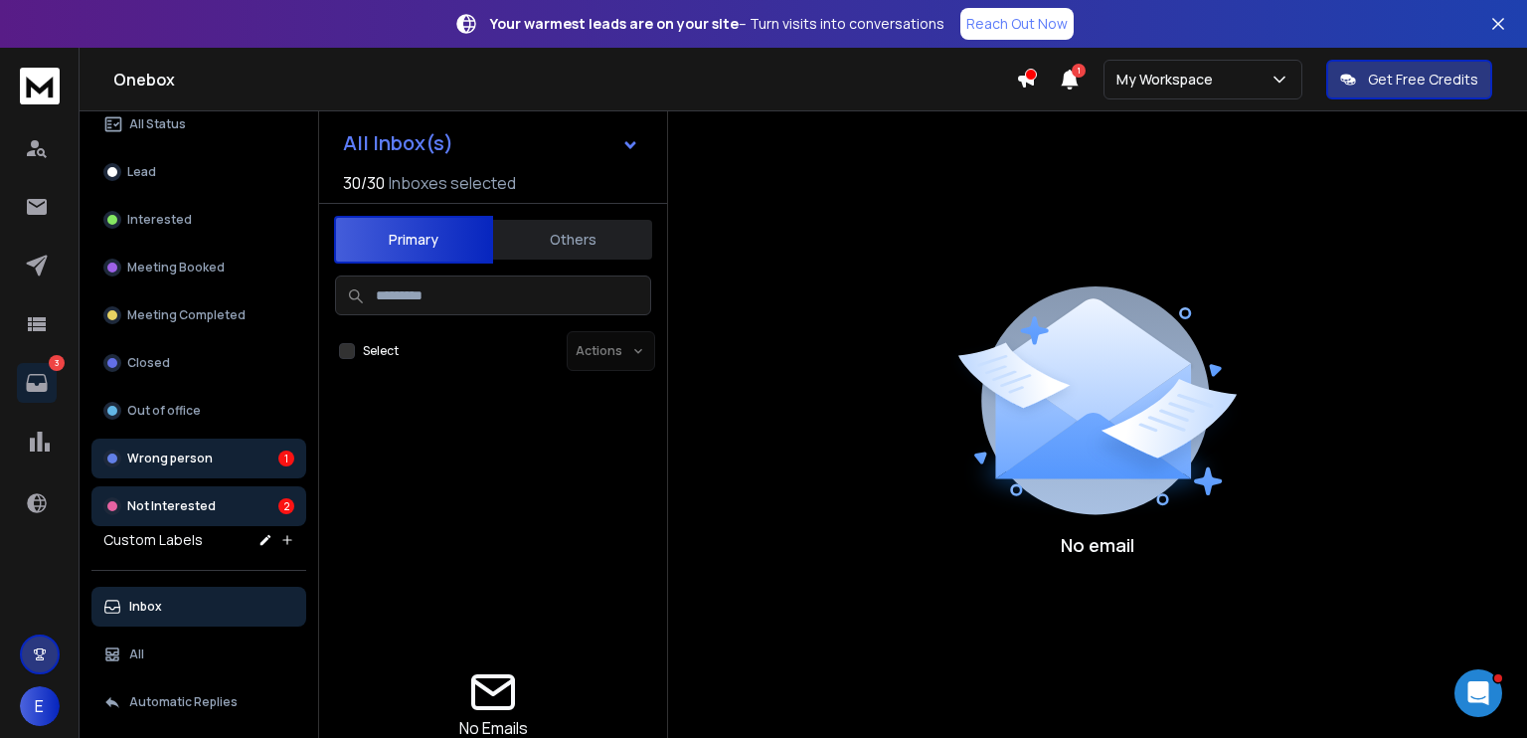
click at [196, 498] on p "Not Interested" at bounding box center [171, 506] width 89 height 16
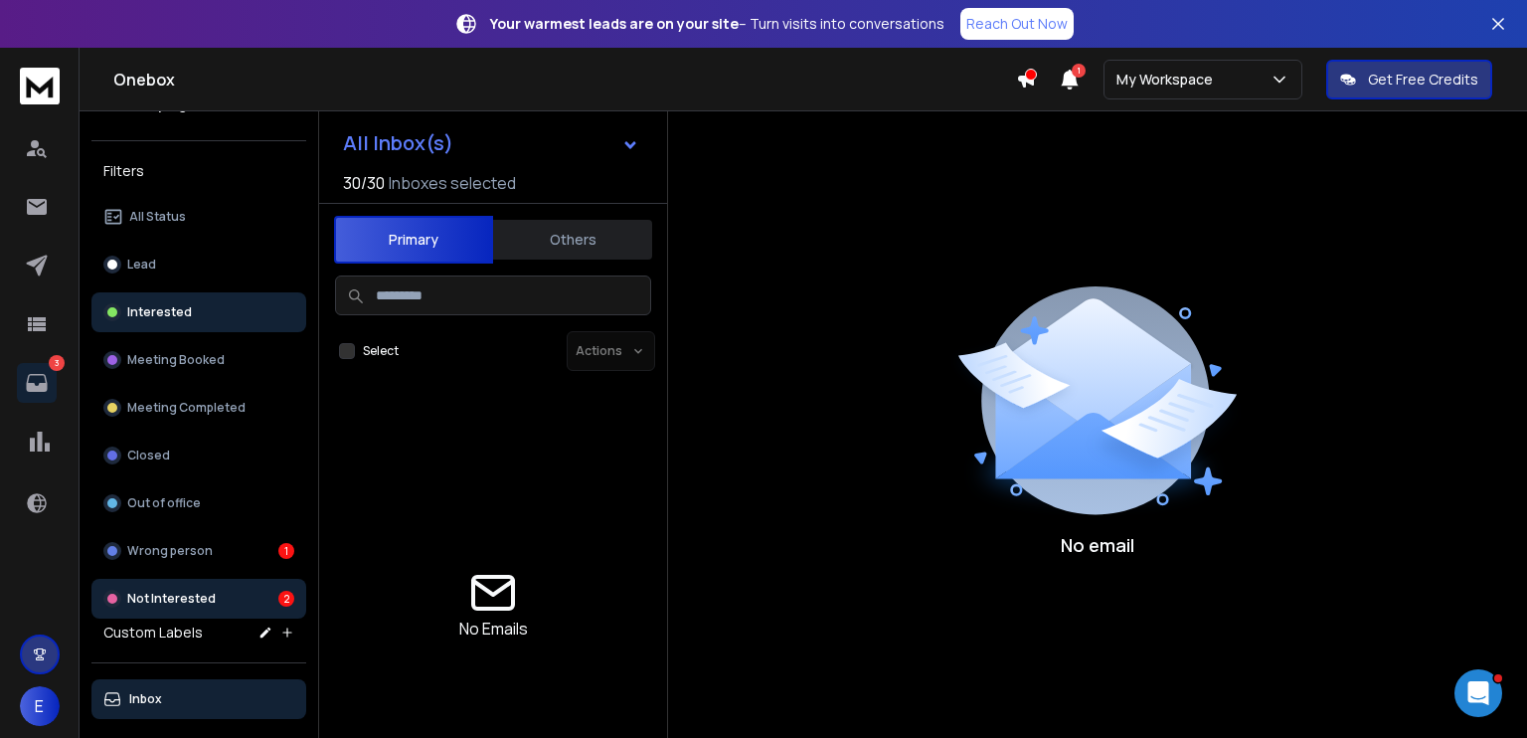
scroll to position [0, 0]
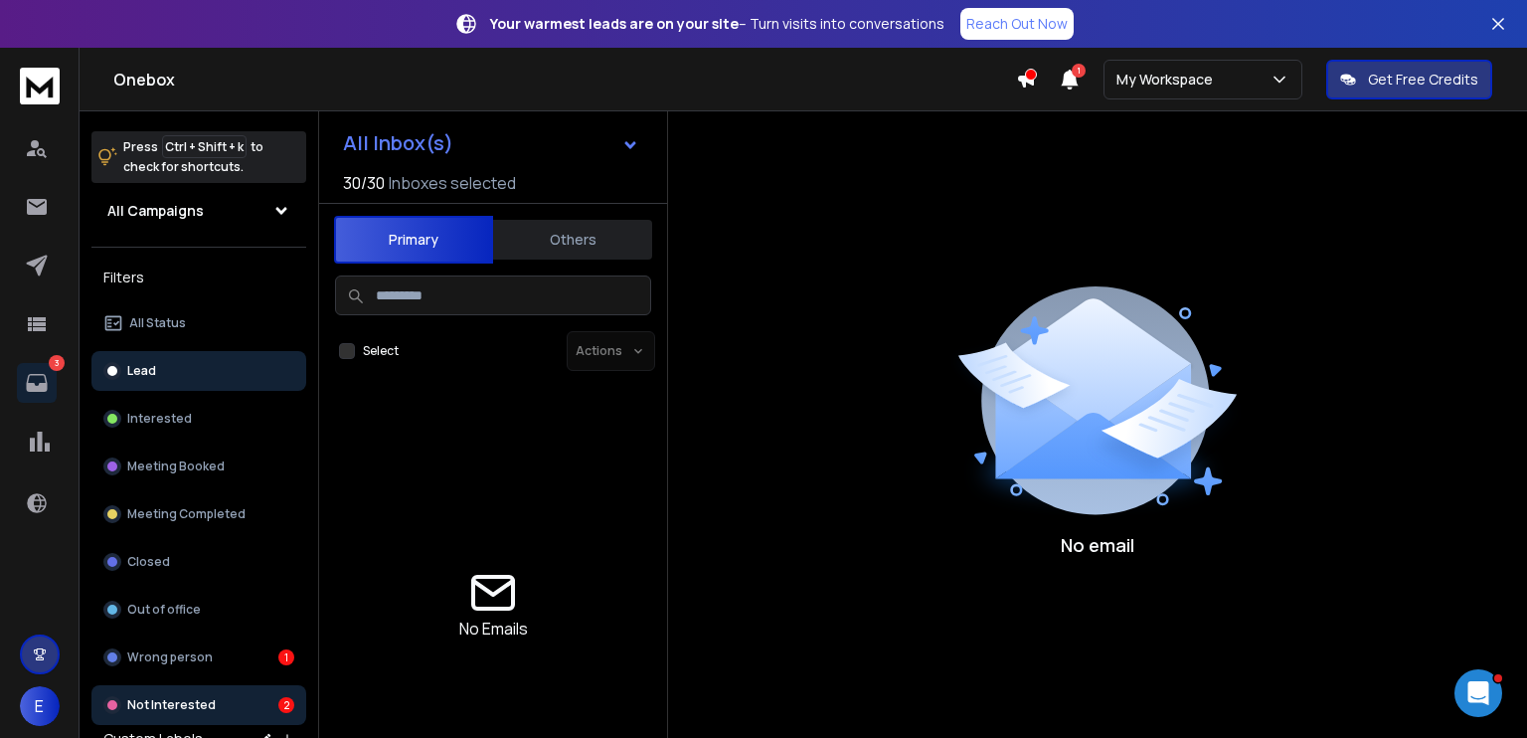
click at [195, 381] on button "Lead" at bounding box center [198, 371] width 215 height 40
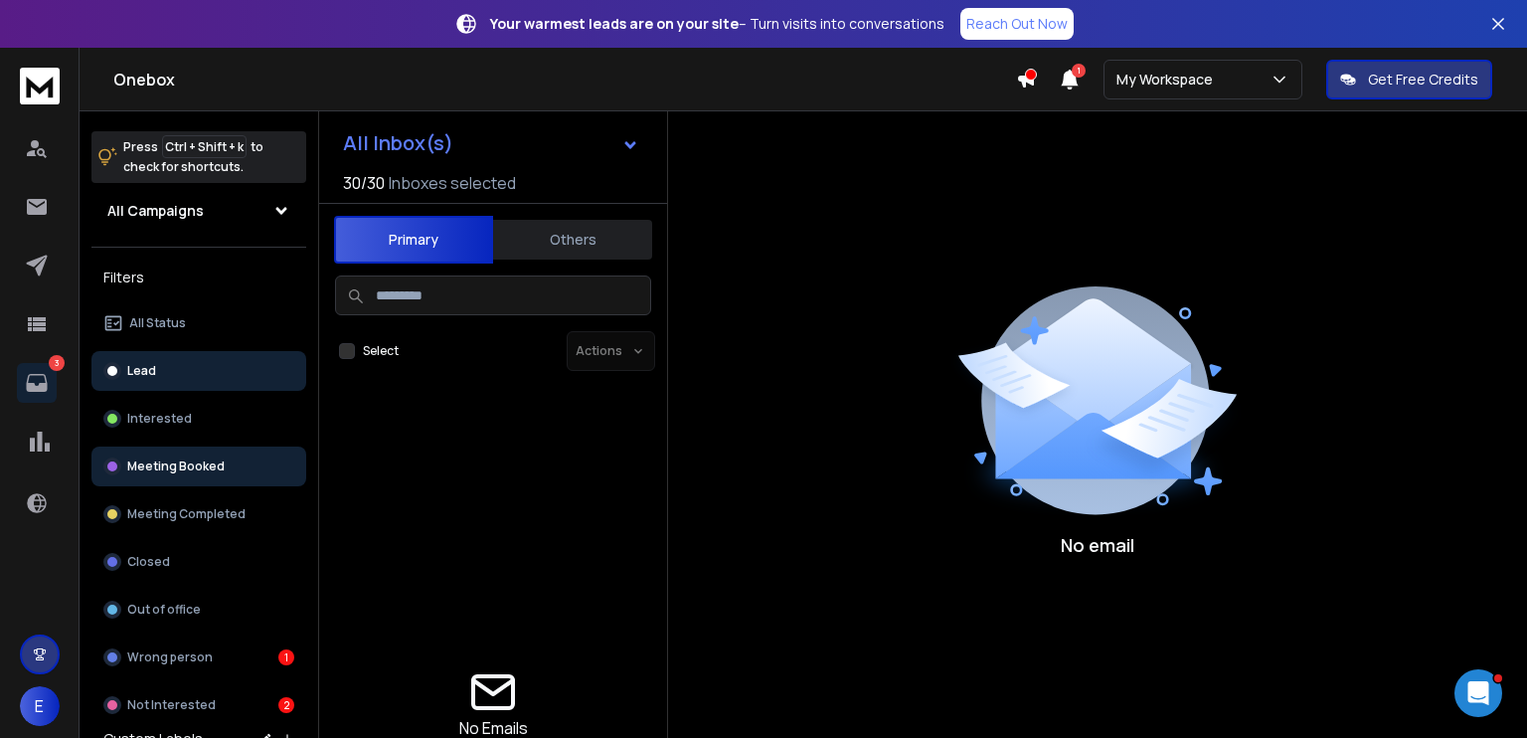
click at [179, 458] on p "Meeting Booked" at bounding box center [175, 466] width 97 height 16
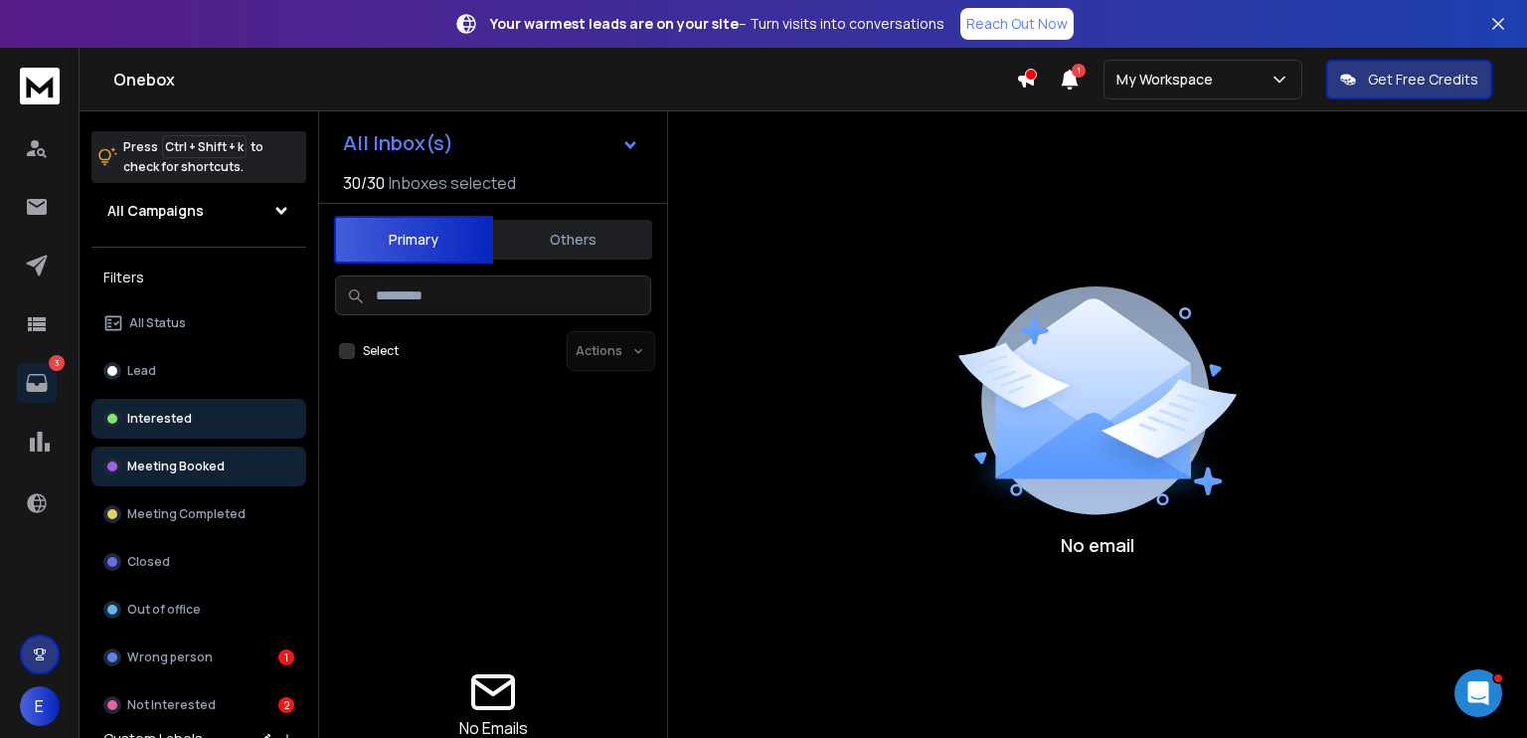
click at [183, 425] on p "Interested" at bounding box center [159, 419] width 65 height 16
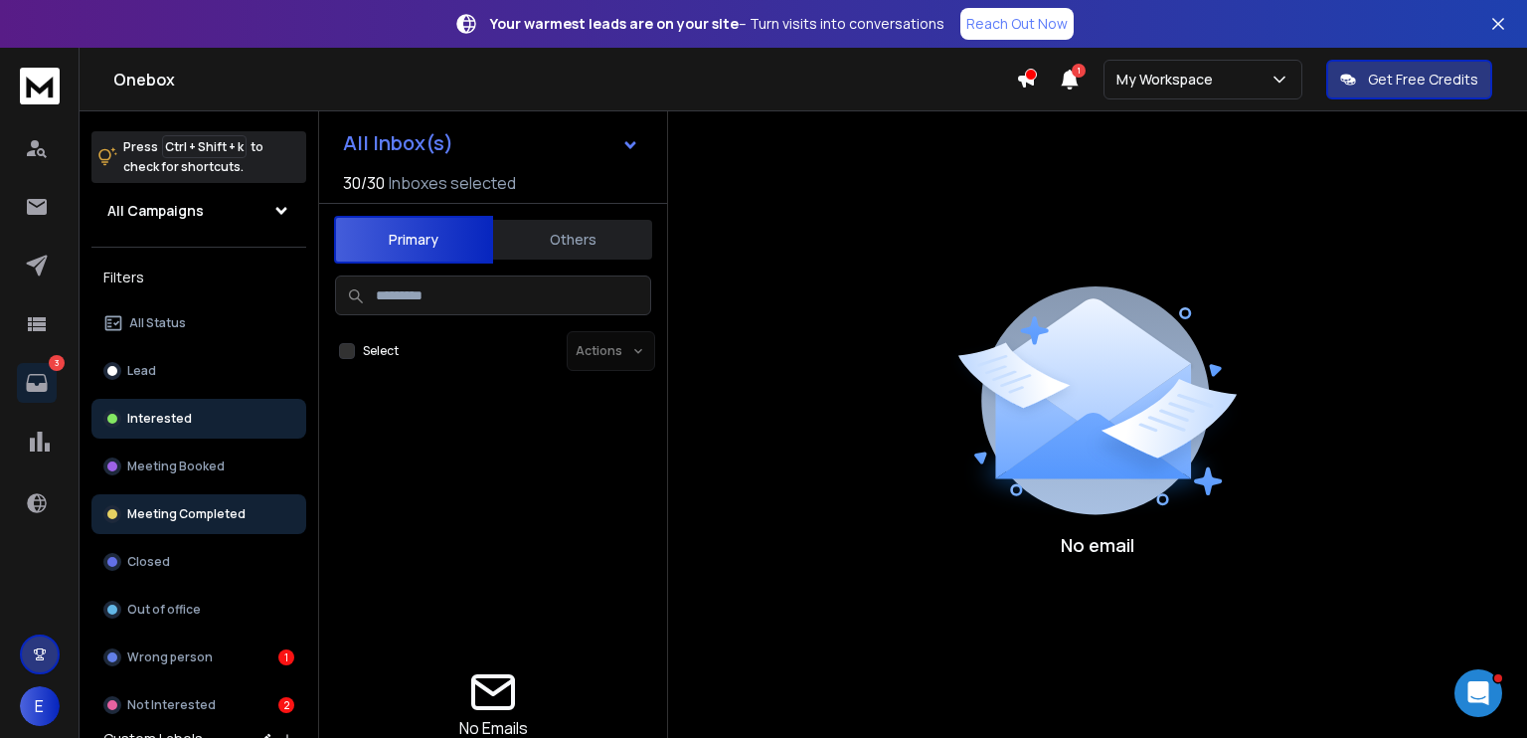
click at [174, 524] on button "Meeting Completed" at bounding box center [198, 514] width 215 height 40
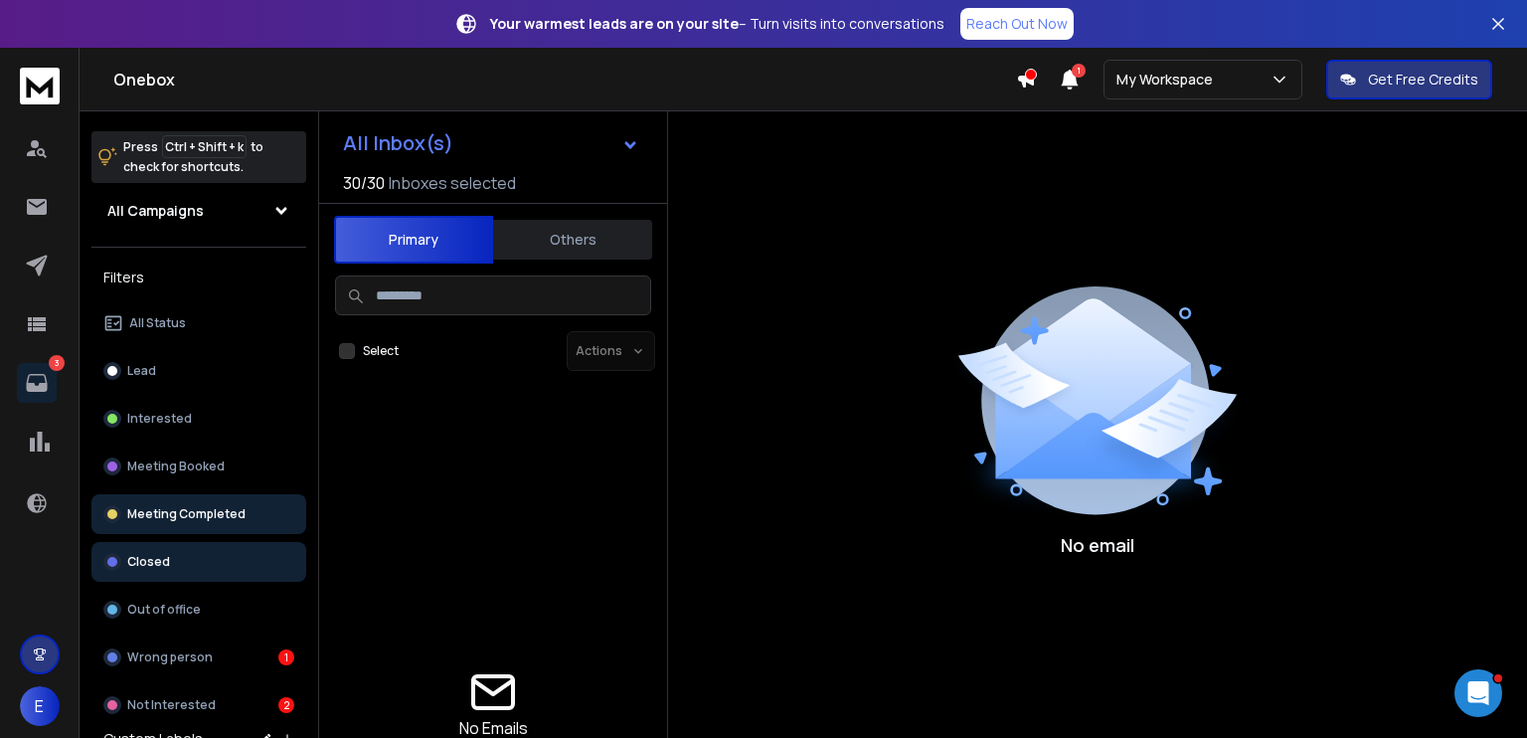
click at [183, 560] on button "Closed" at bounding box center [198, 562] width 215 height 40
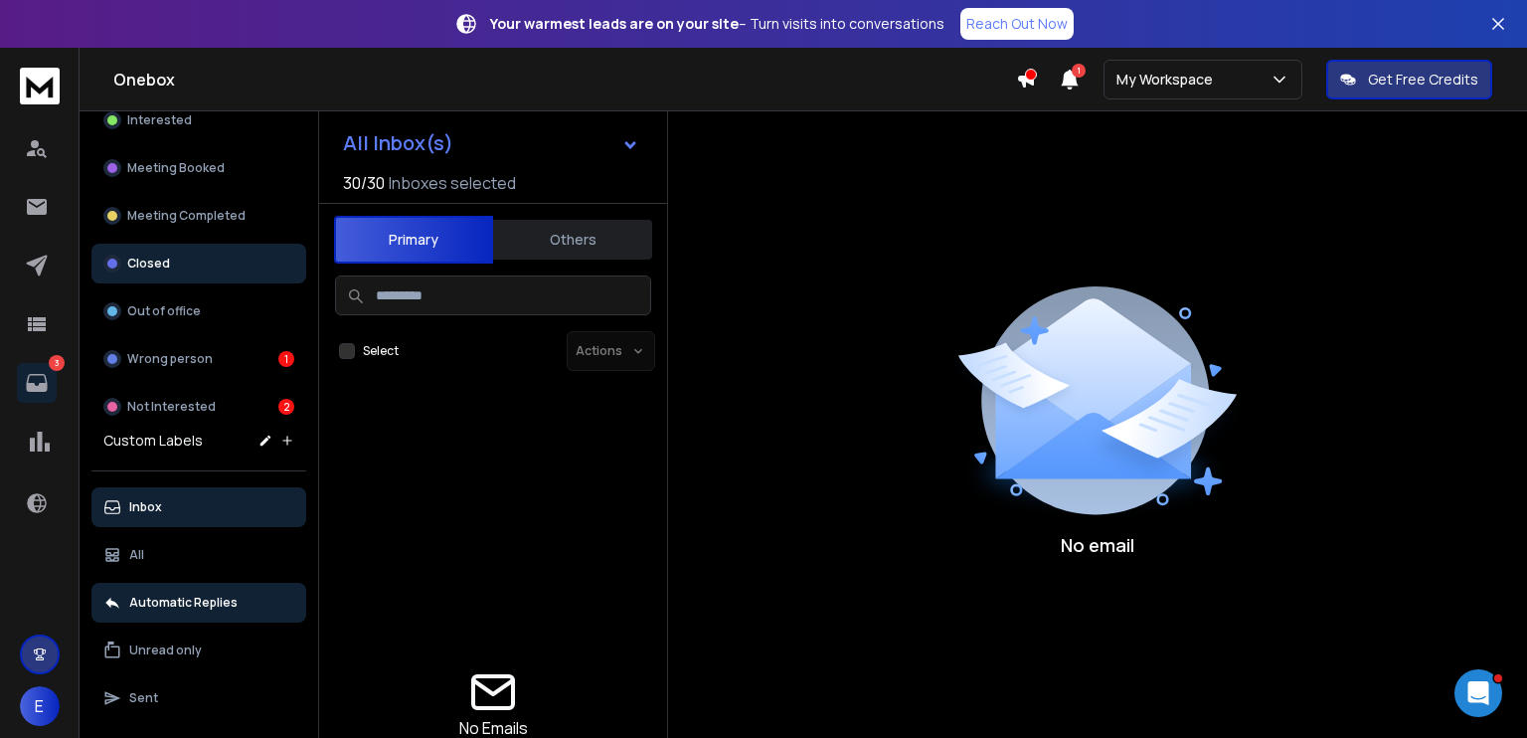
scroll to position [357, 0]
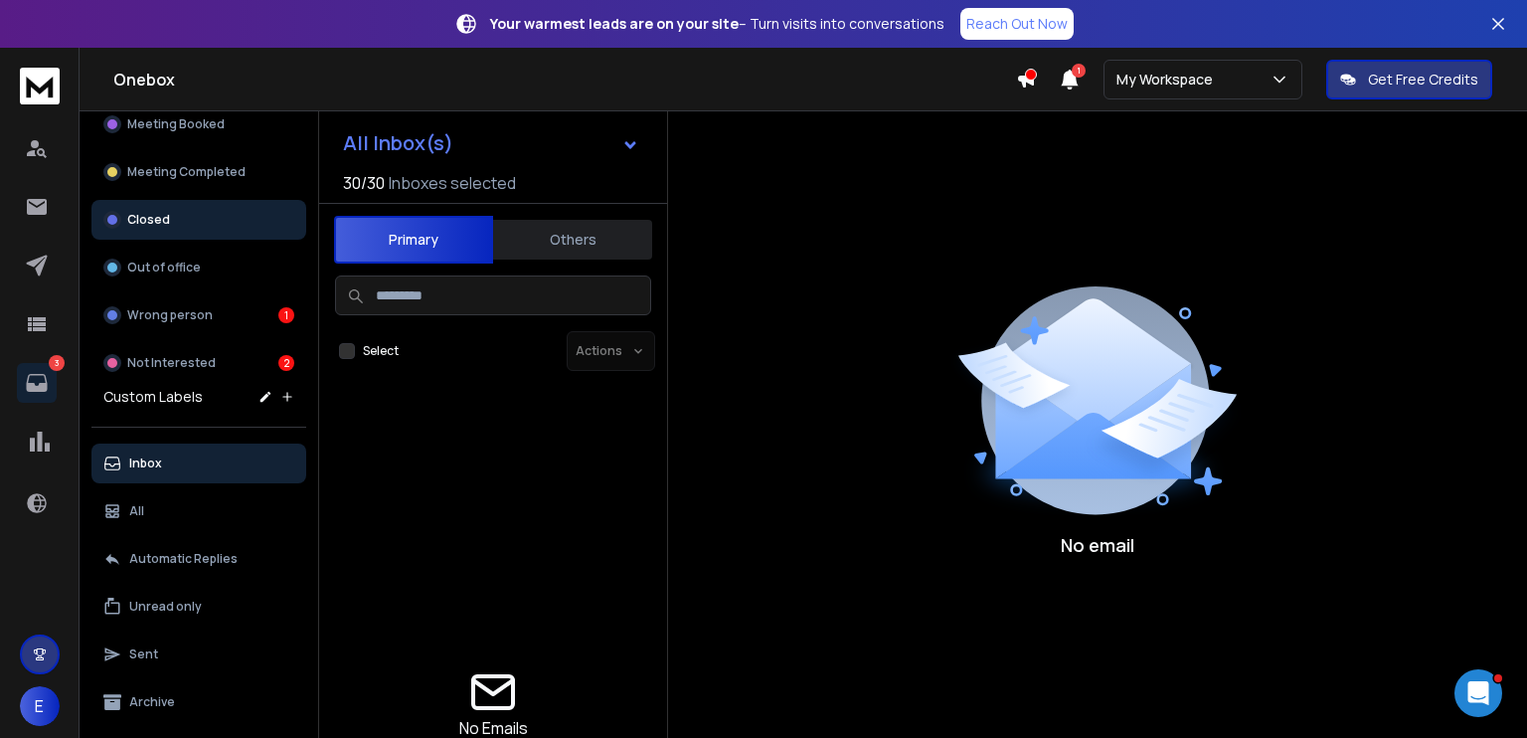
click at [207, 604] on button "Unread only" at bounding box center [198, 607] width 215 height 40
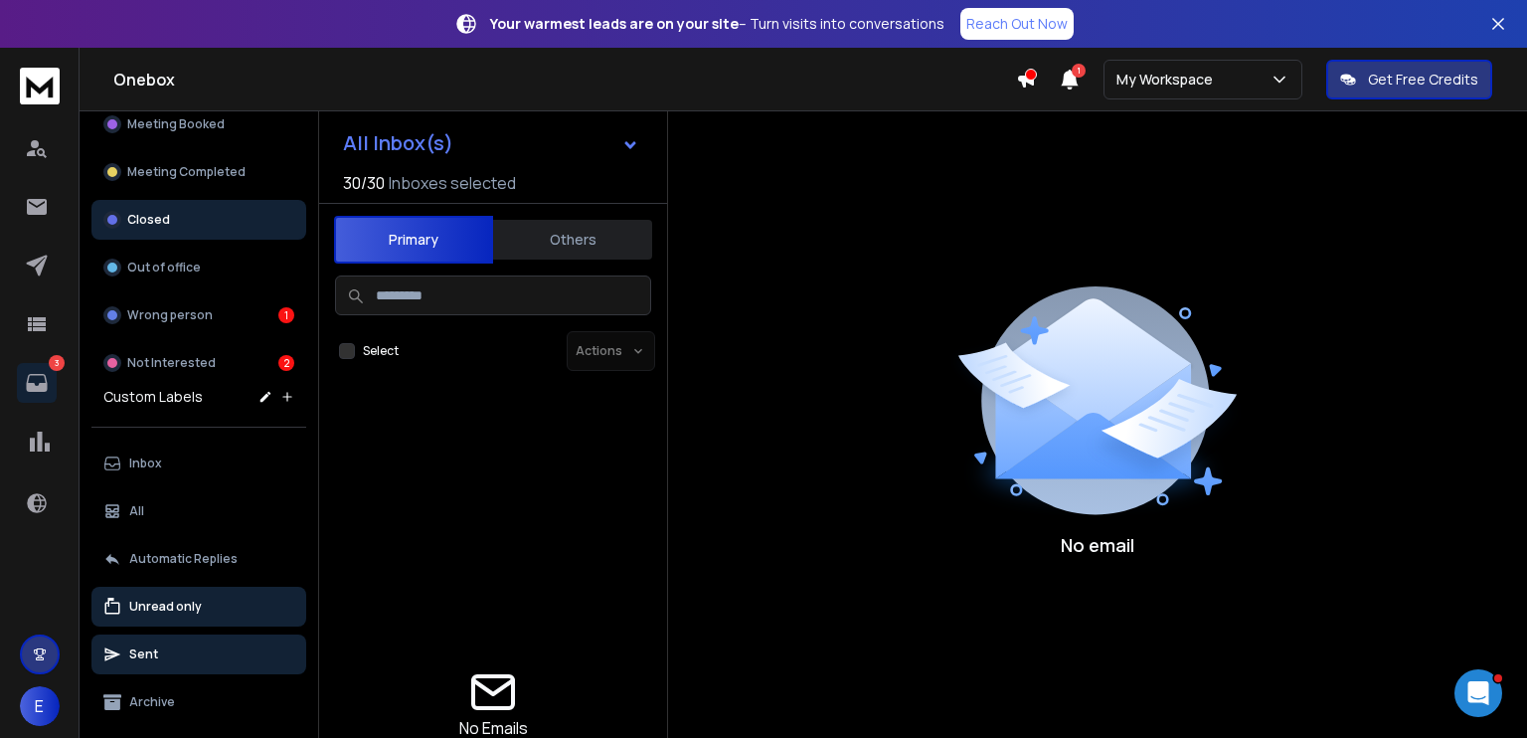
click at [175, 647] on button "Sent" at bounding box center [198, 654] width 215 height 40
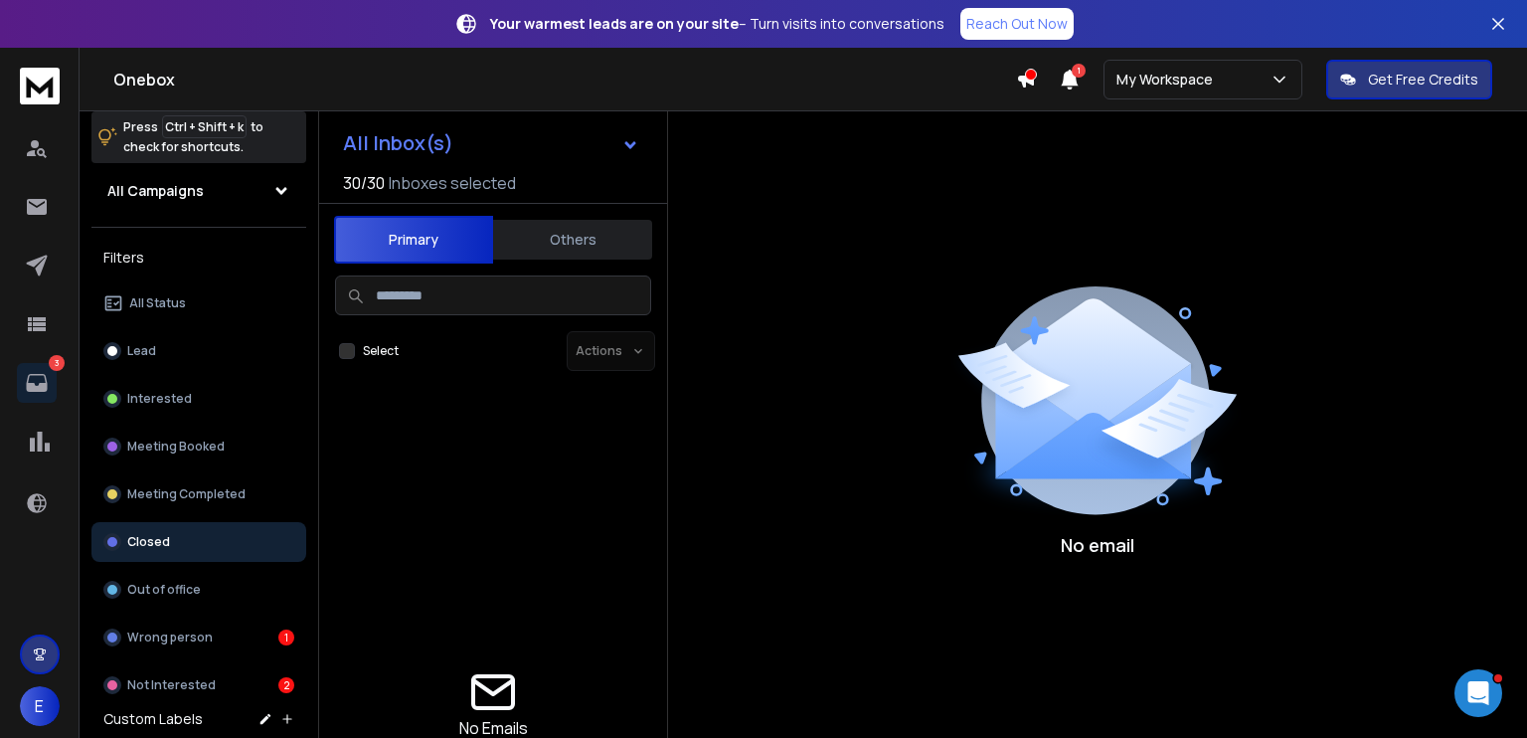
scroll to position [0, 0]
